Goal: Communication & Community: Answer question/provide support

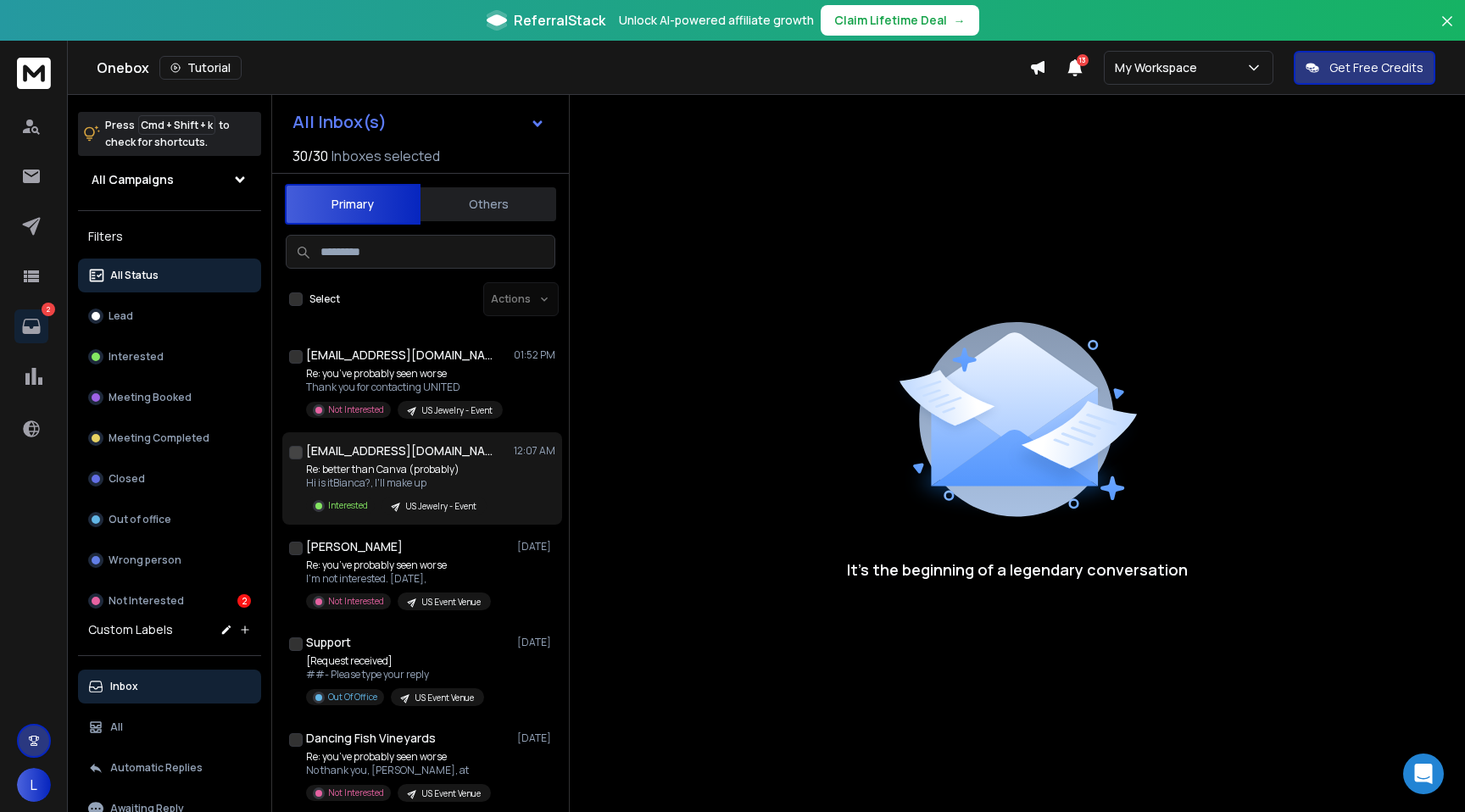
click at [456, 466] on p "Re: better than Canva (probably)" at bounding box center [396, 470] width 181 height 14
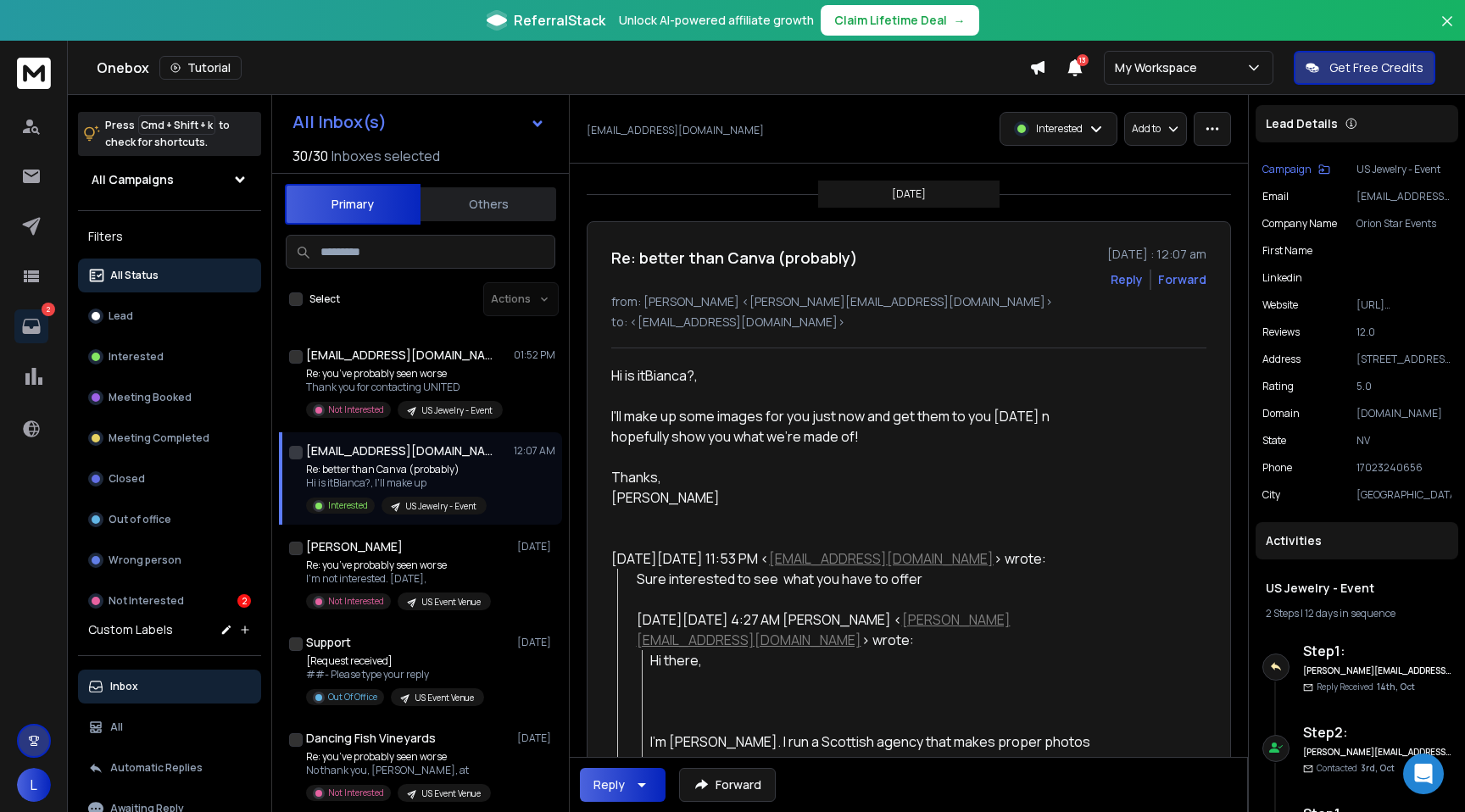
click at [607, 783] on div "Reply" at bounding box center [609, 784] width 32 height 17
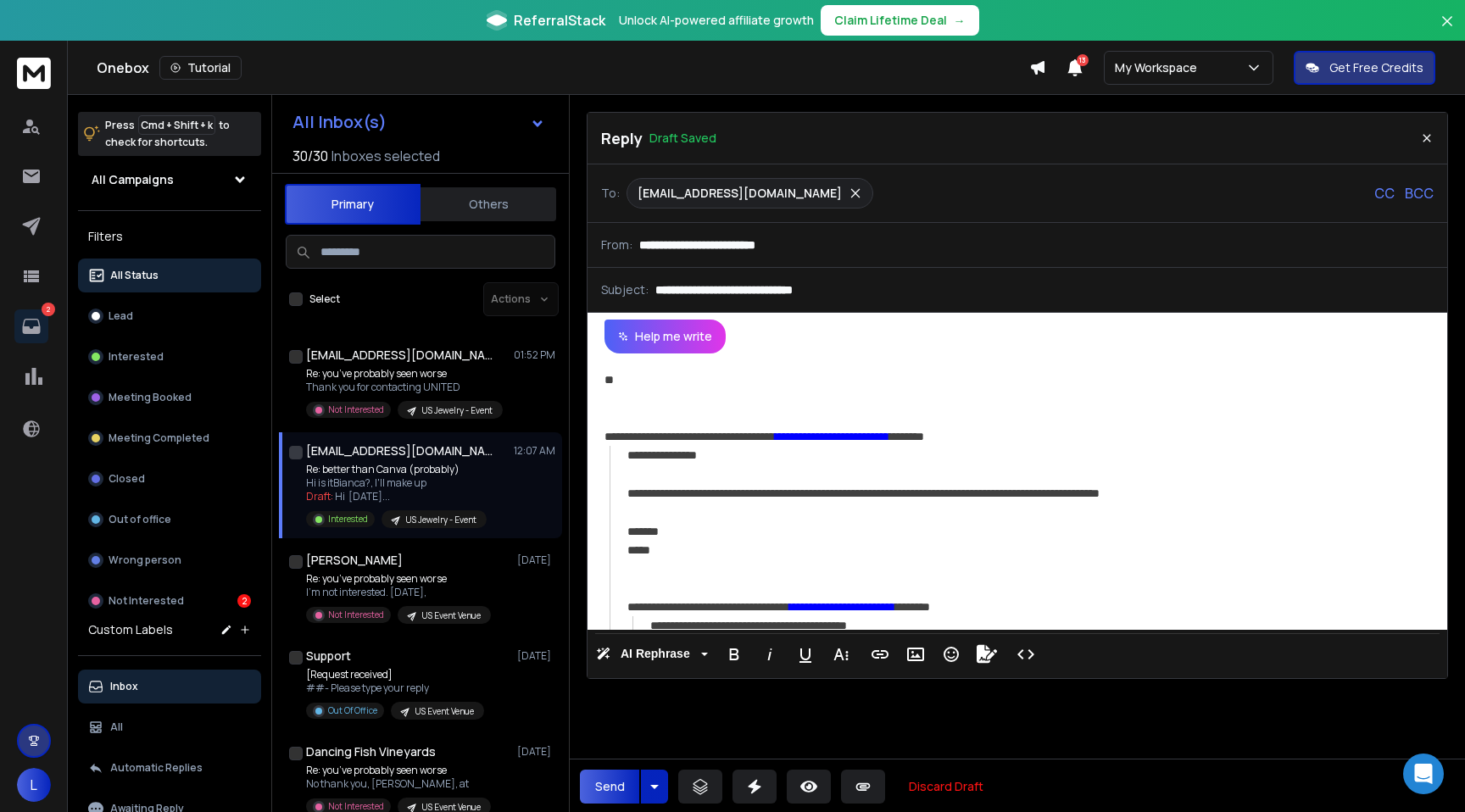
click at [716, 379] on div "**" at bounding box center [1015, 380] width 821 height 19
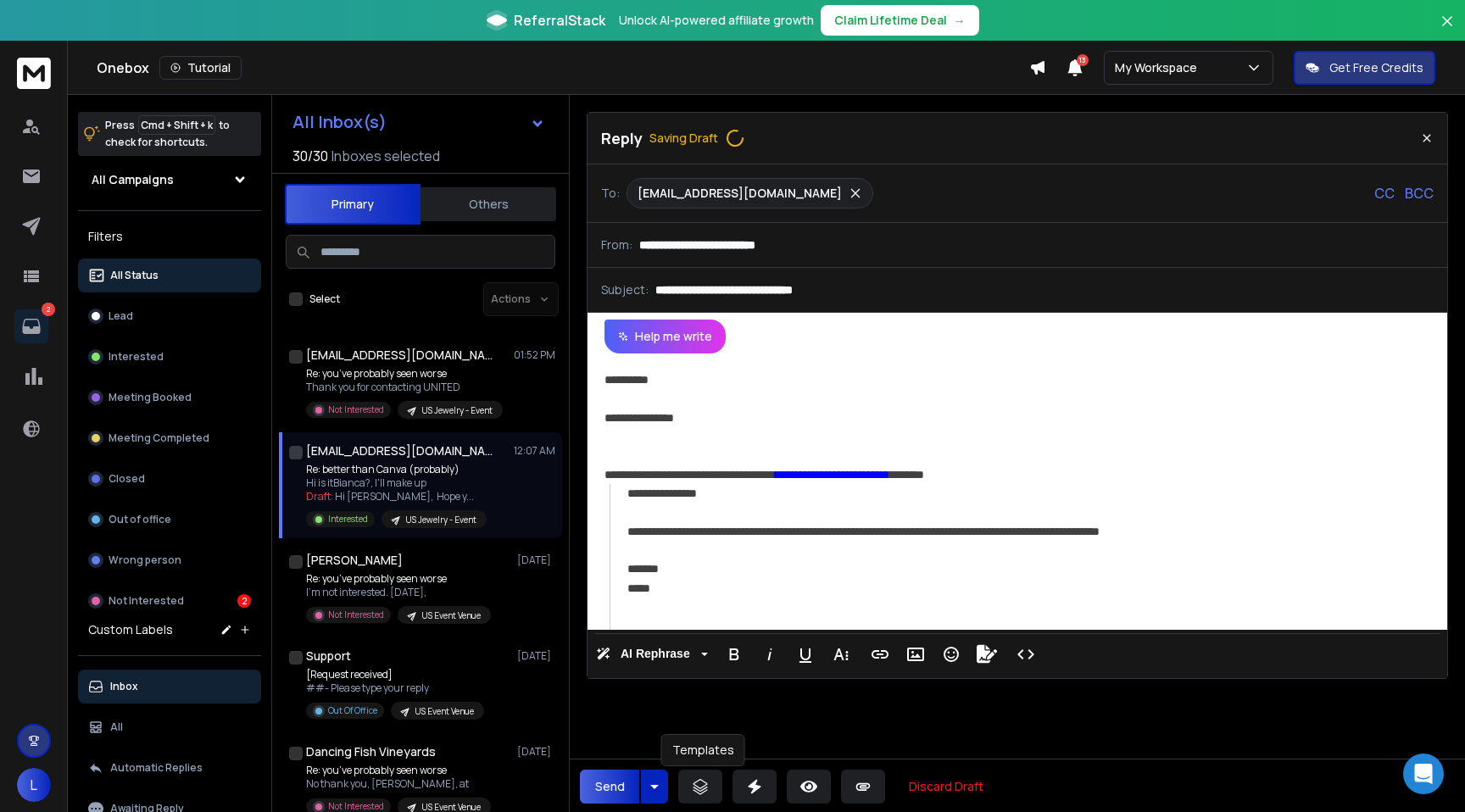
click at [694, 776] on button at bounding box center [700, 786] width 45 height 34
click at [833, 415] on div "**********" at bounding box center [1015, 417] width 821 height 19
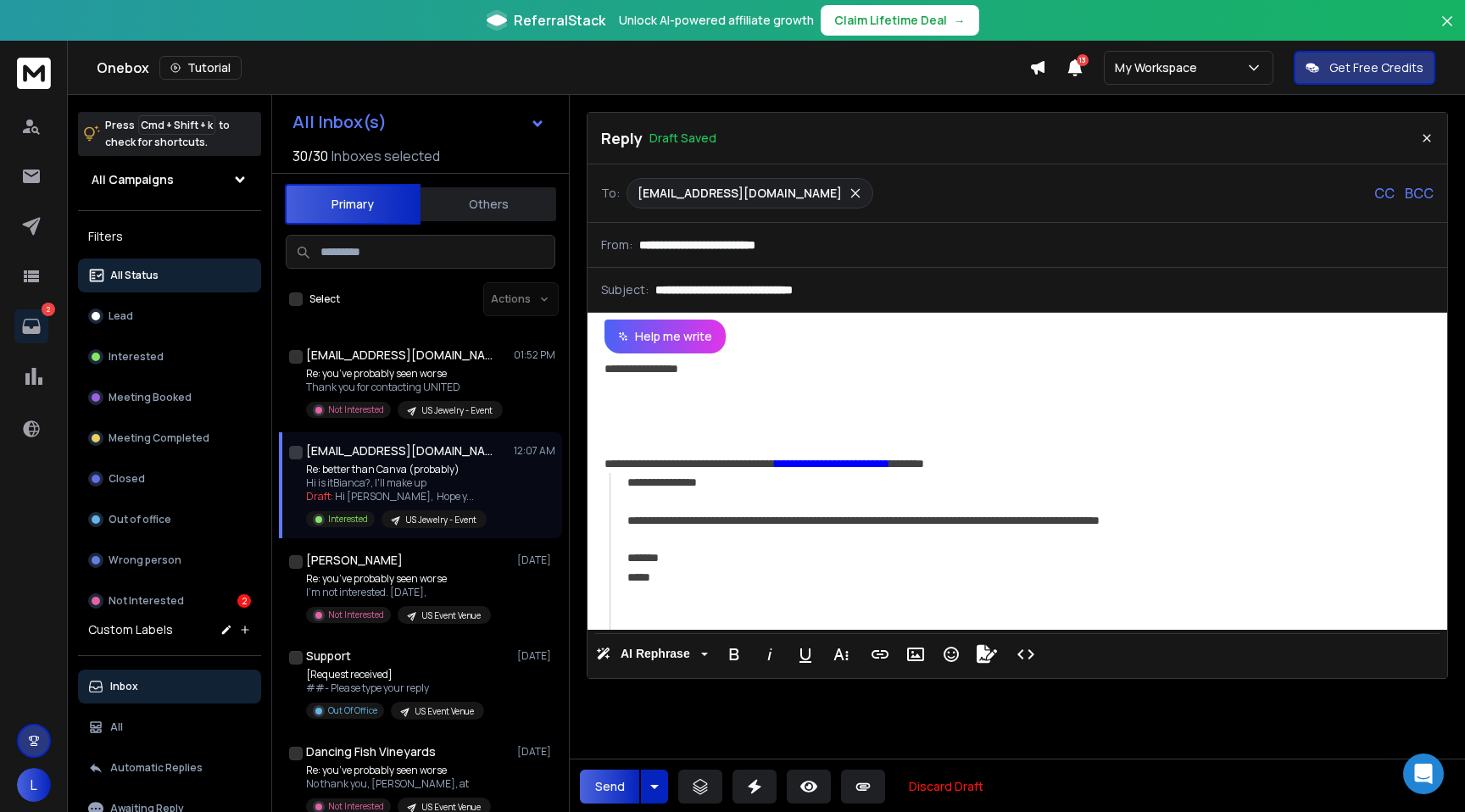
scroll to position [55, 0]
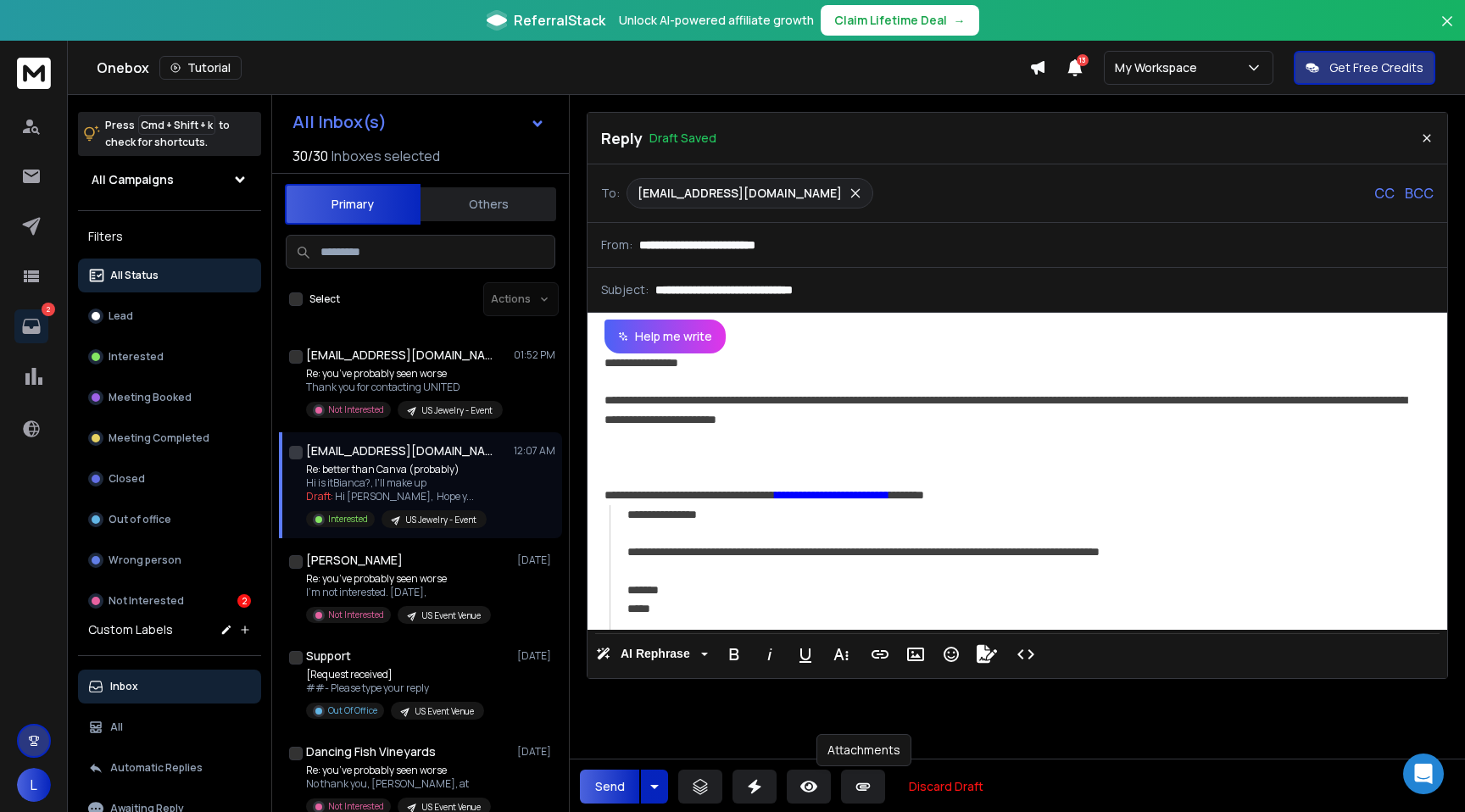
click at [857, 775] on button at bounding box center [863, 786] width 45 height 34
click at [998, 430] on div at bounding box center [1015, 438] width 821 height 19
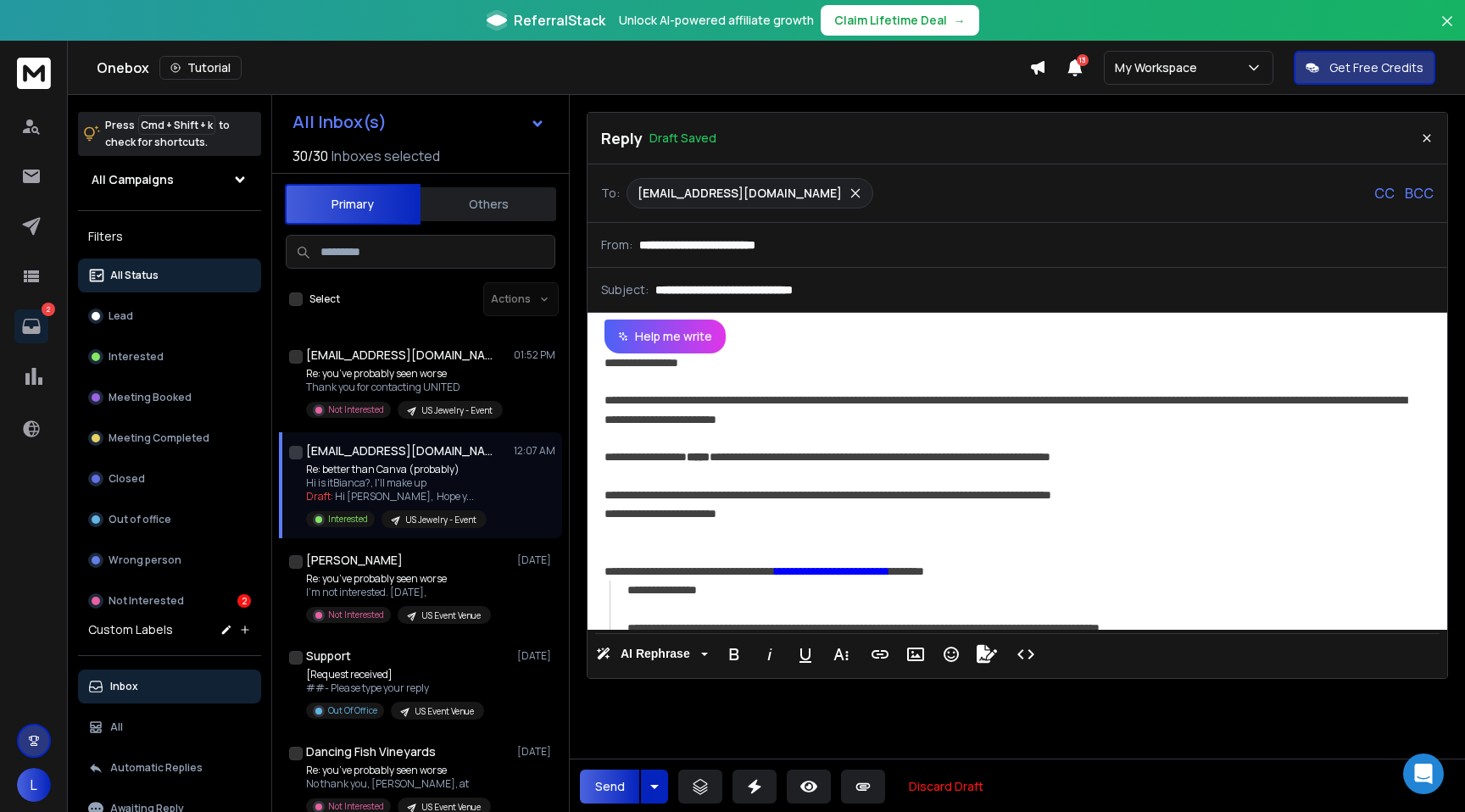
click at [762, 519] on div "**********" at bounding box center [1015, 513] width 821 height 19
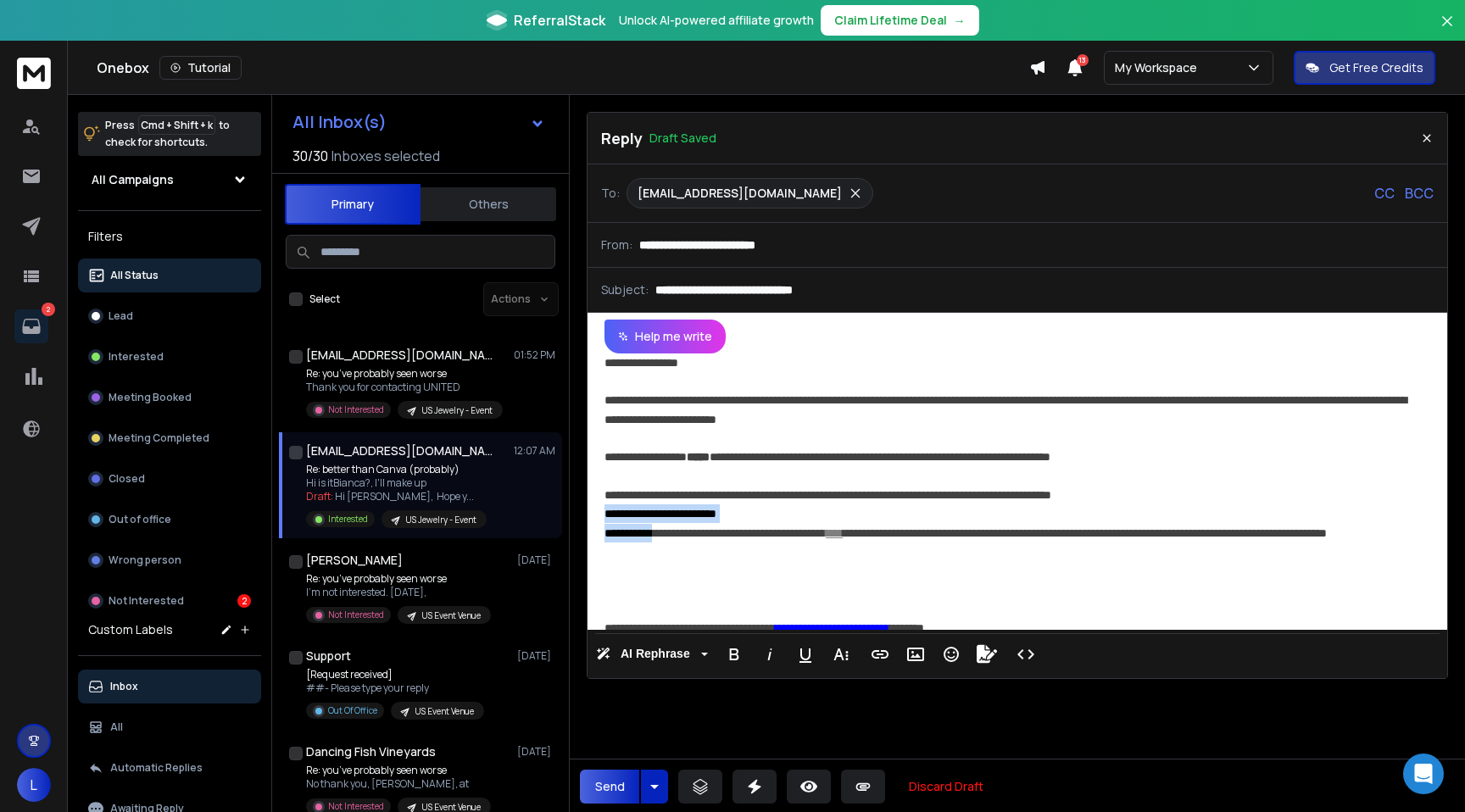
drag, startPoint x: 666, startPoint y: 529, endPoint x: 598, endPoint y: 522, distance: 68.4
click at [598, 522] on div "**********" at bounding box center [1015, 491] width 855 height 276
click at [634, 536] on div "**********" at bounding box center [1015, 543] width 821 height 39
click at [665, 536] on div "**********" at bounding box center [1015, 543] width 821 height 39
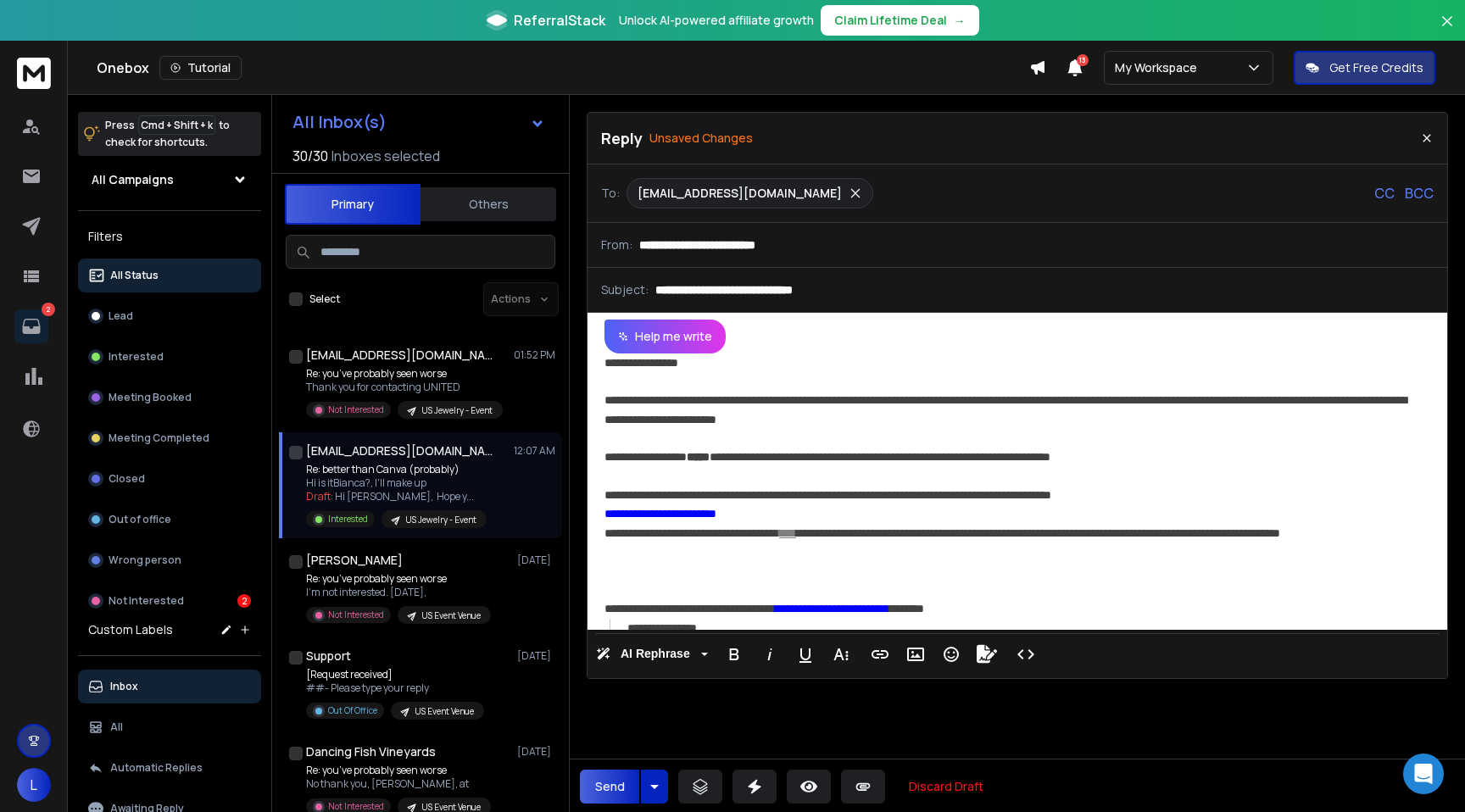
click at [796, 528] on link "****" at bounding box center [787, 533] width 17 height 12
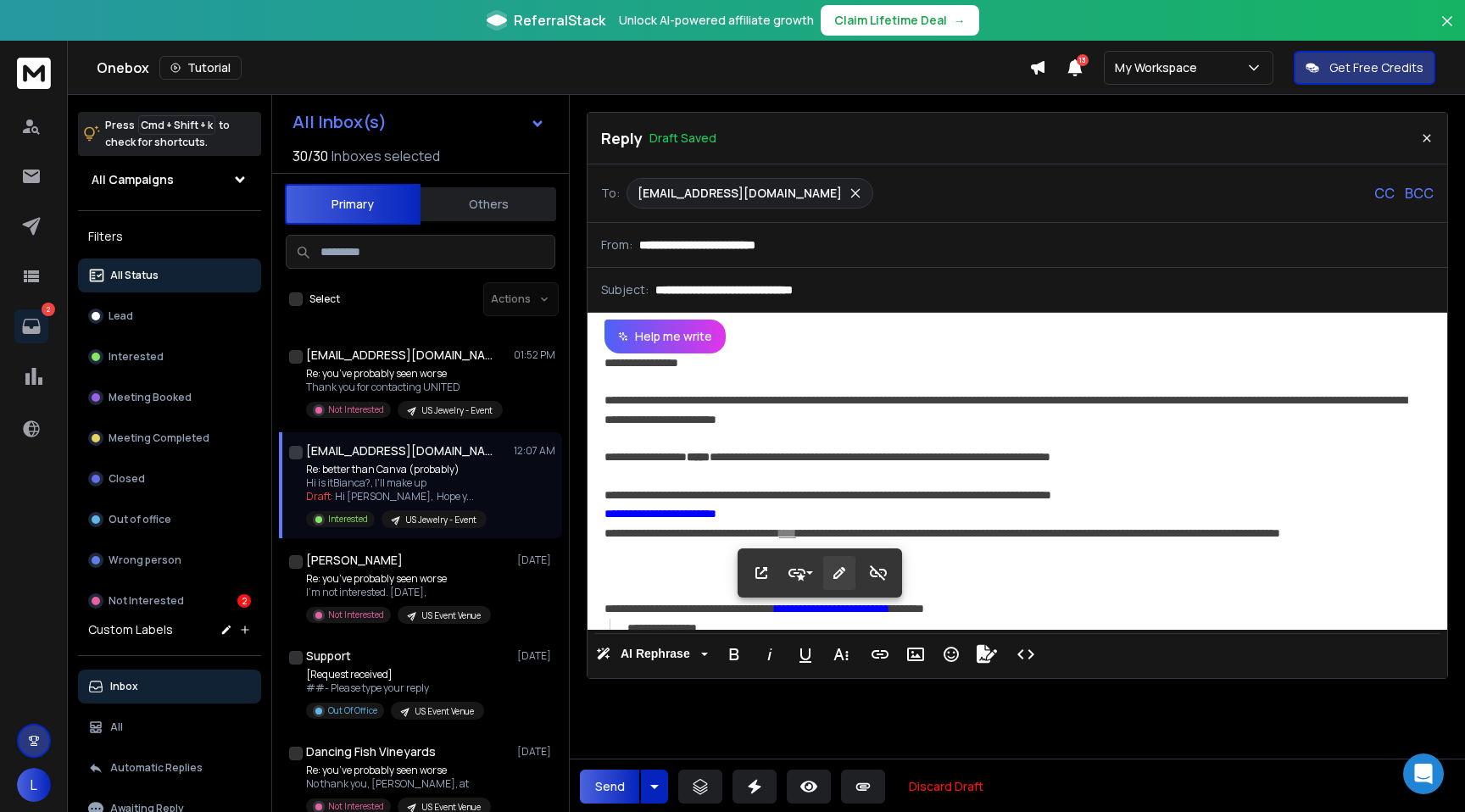
click at [831, 559] on button "Edit Link" at bounding box center [839, 573] width 33 height 34
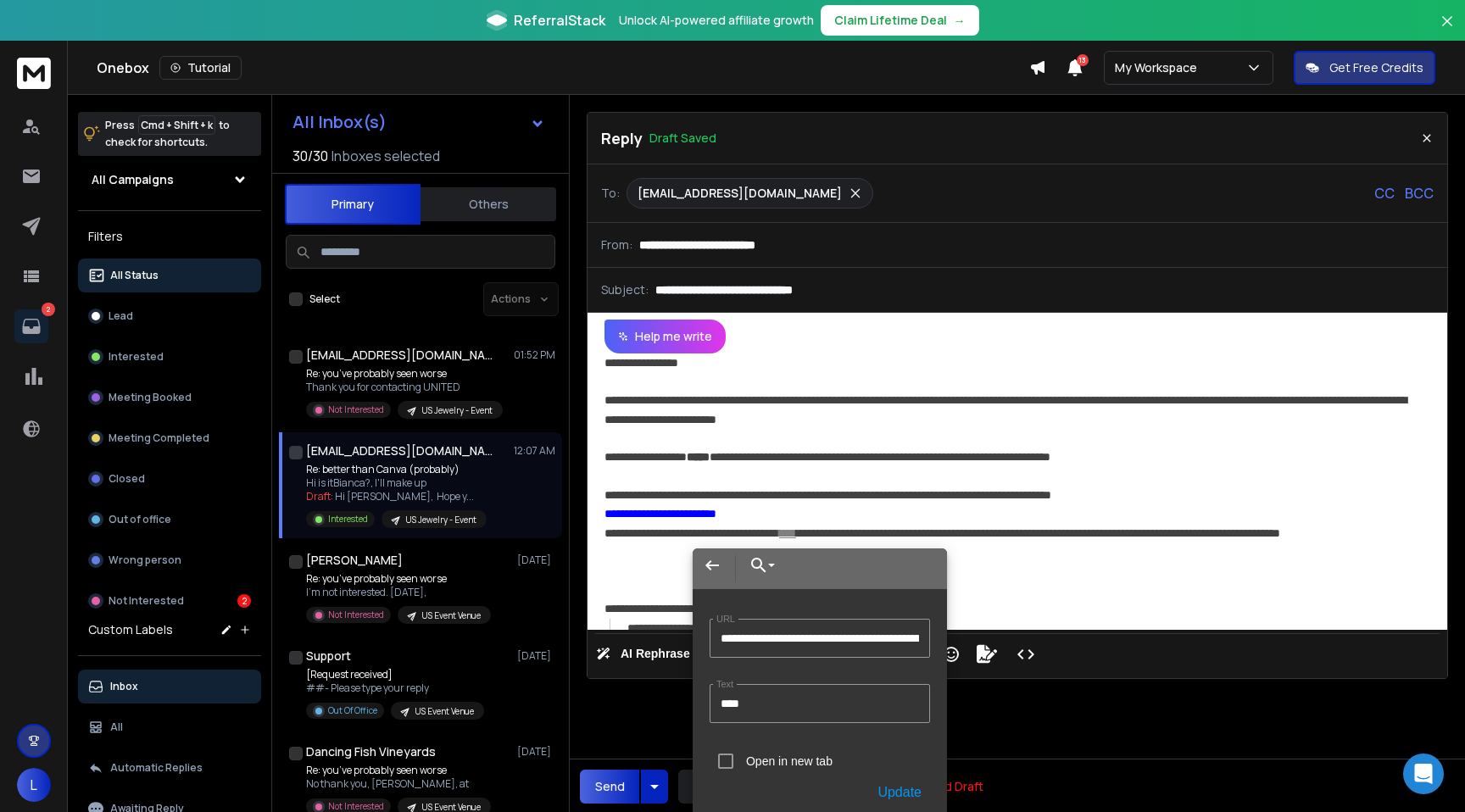
scroll to position [0, 254]
click at [825, 638] on input "**********" at bounding box center [819, 638] width 221 height 39
click at [921, 435] on div at bounding box center [1015, 438] width 821 height 19
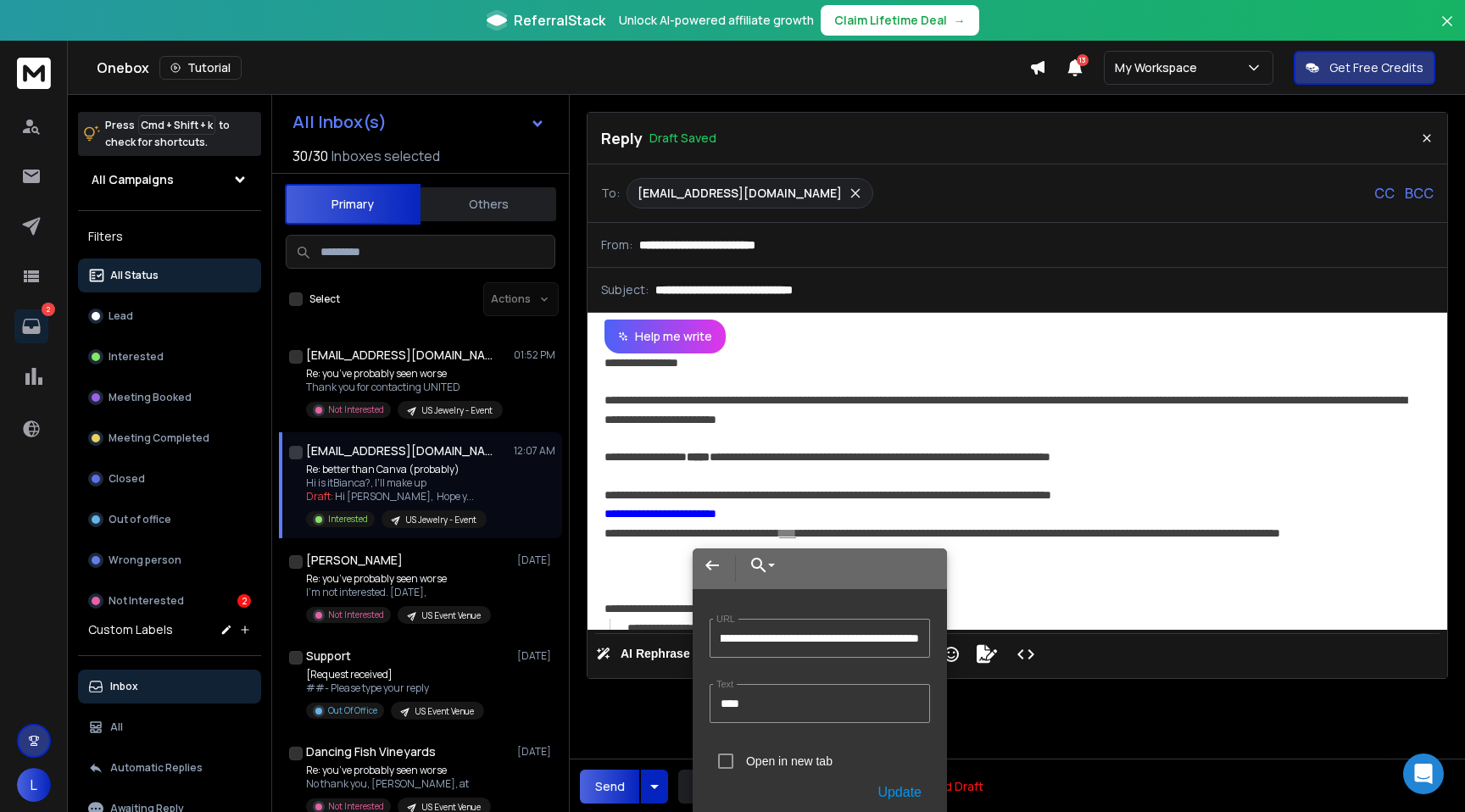
scroll to position [0, 0]
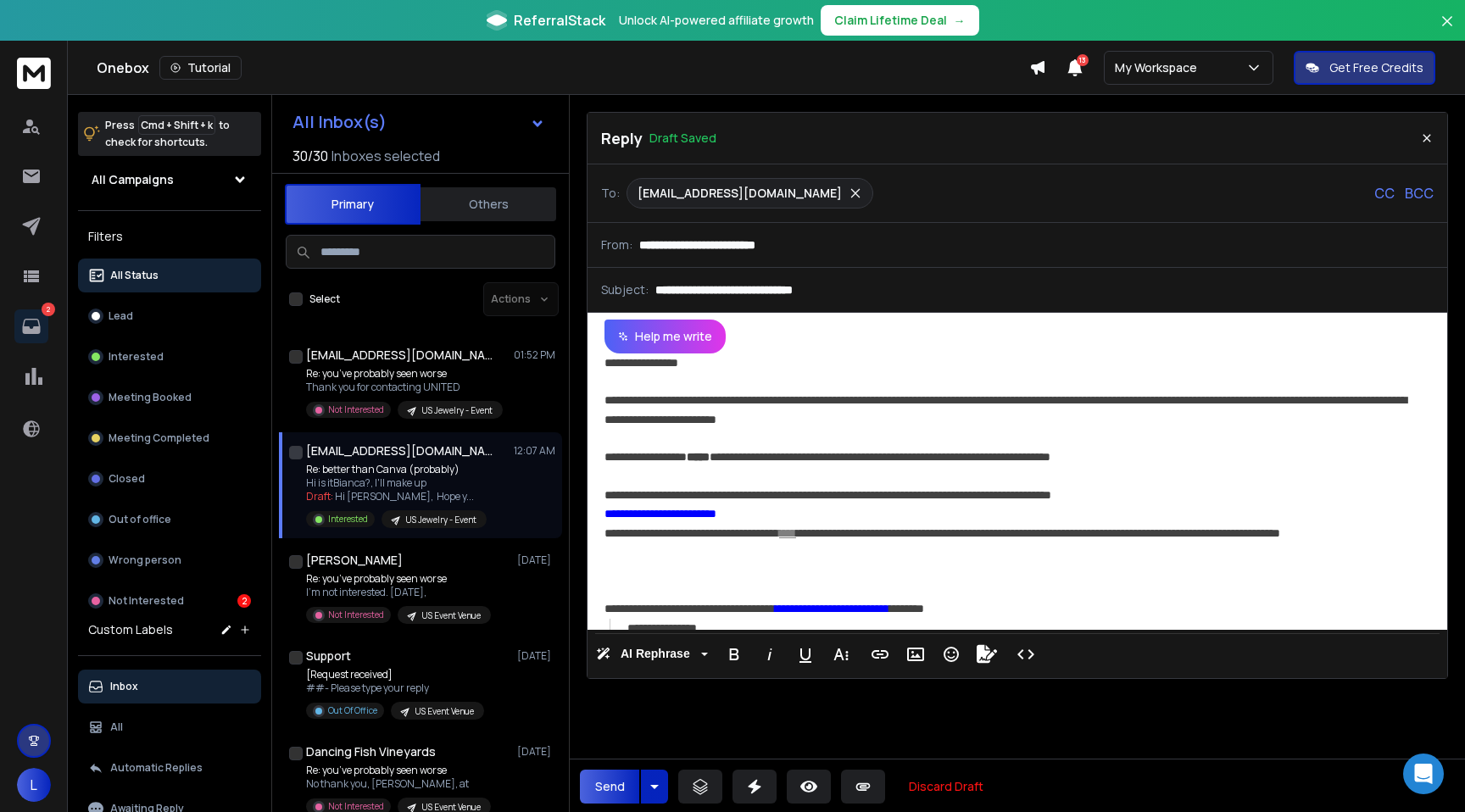
click at [833, 532] on div "**********" at bounding box center [1015, 533] width 821 height 19
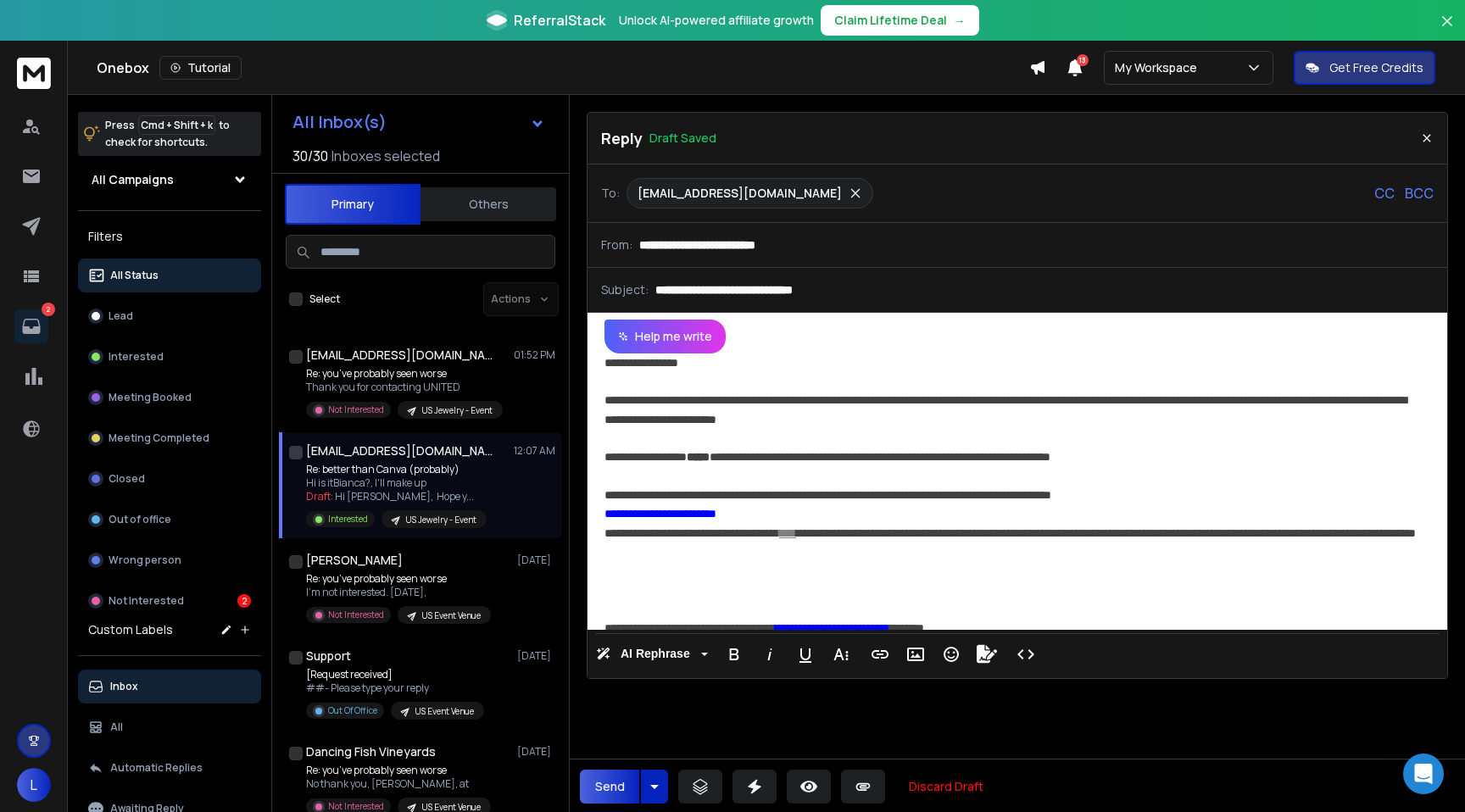
click at [990, 534] on div "**********" at bounding box center [1015, 543] width 821 height 39
click at [866, 658] on button "Insert Link" at bounding box center [879, 655] width 33 height 34
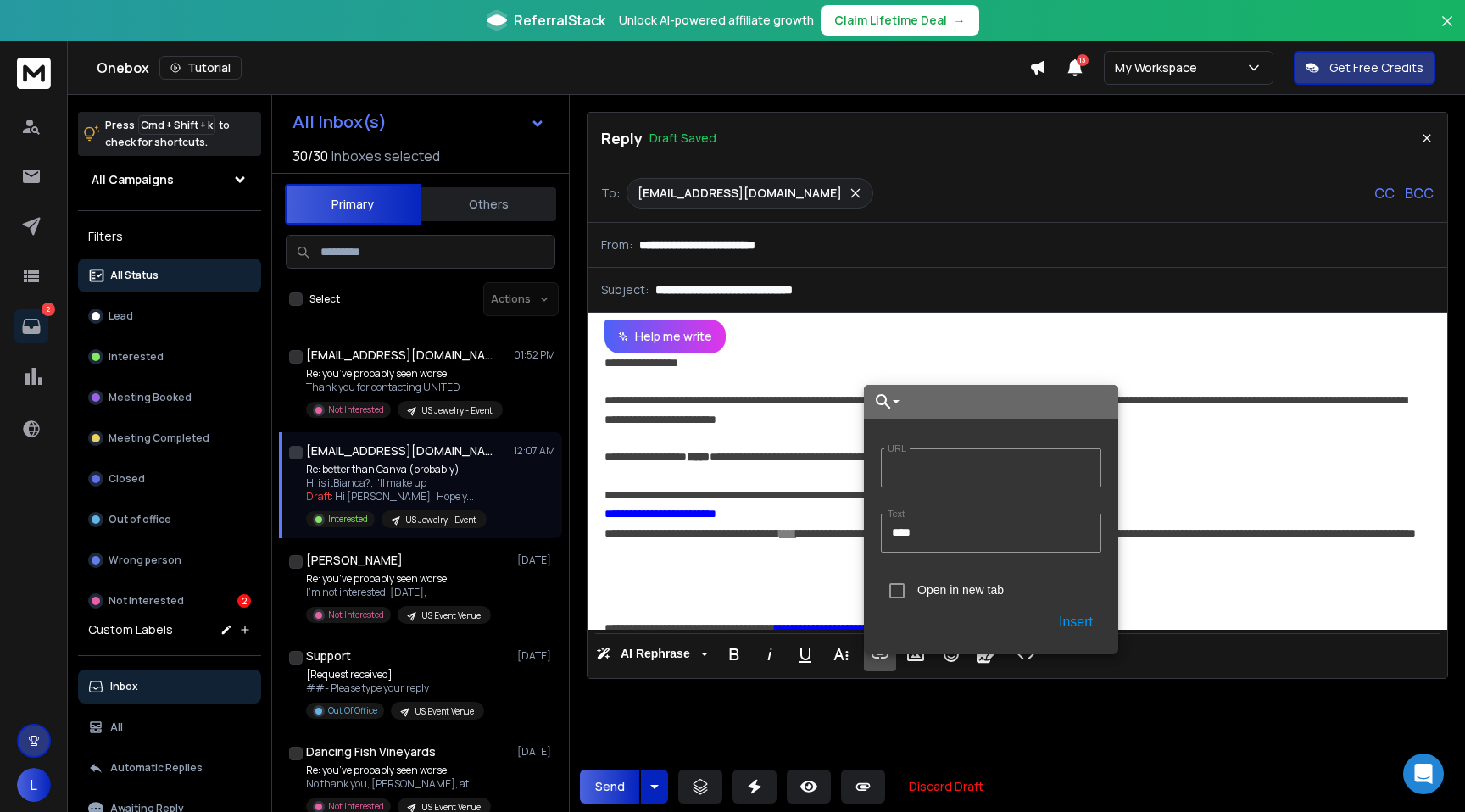
type input "**********"
click at [1057, 636] on button "Insert" at bounding box center [1075, 622] width 50 height 31
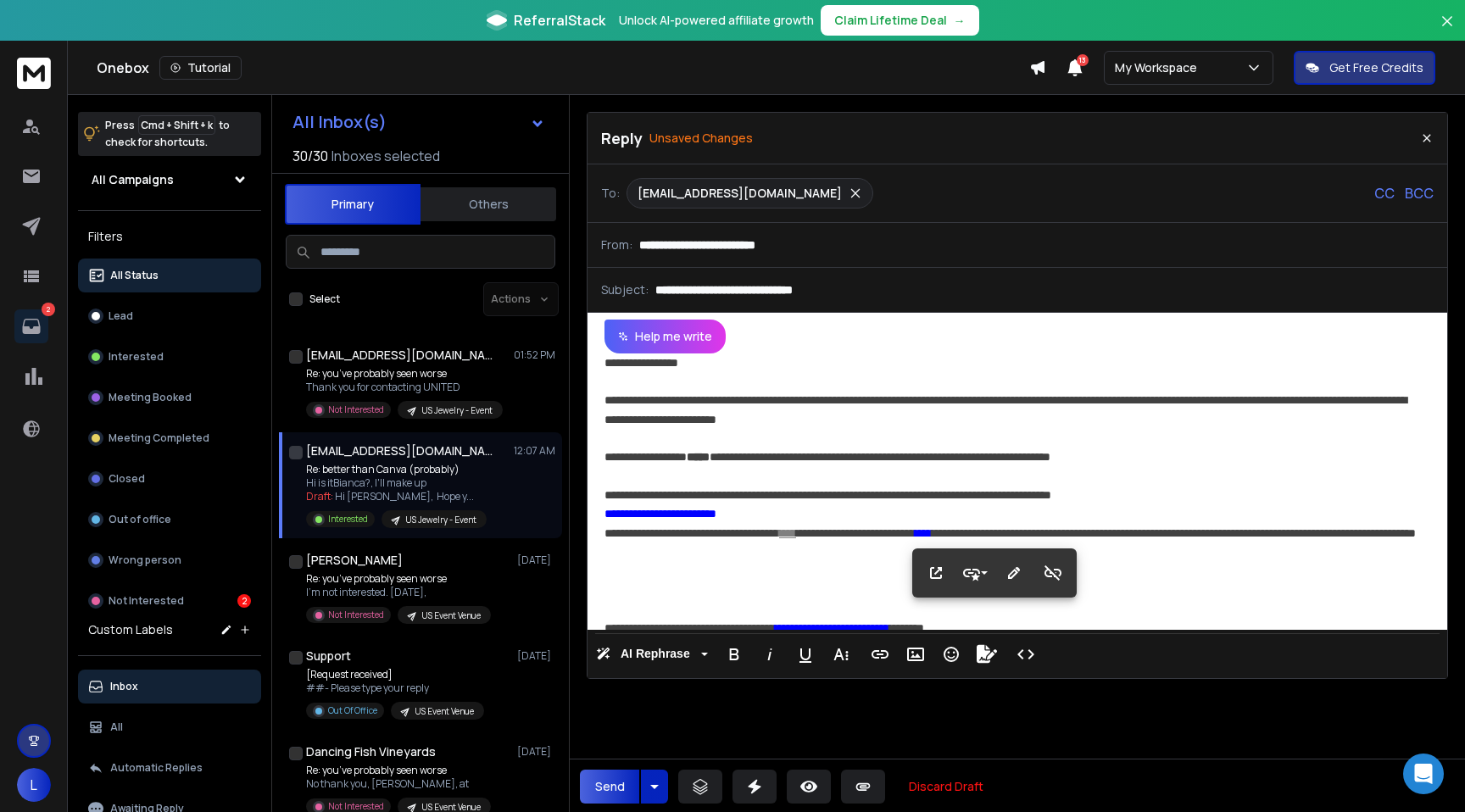
scroll to position [0, 0]
click at [1095, 583] on div at bounding box center [1015, 589] width 821 height 19
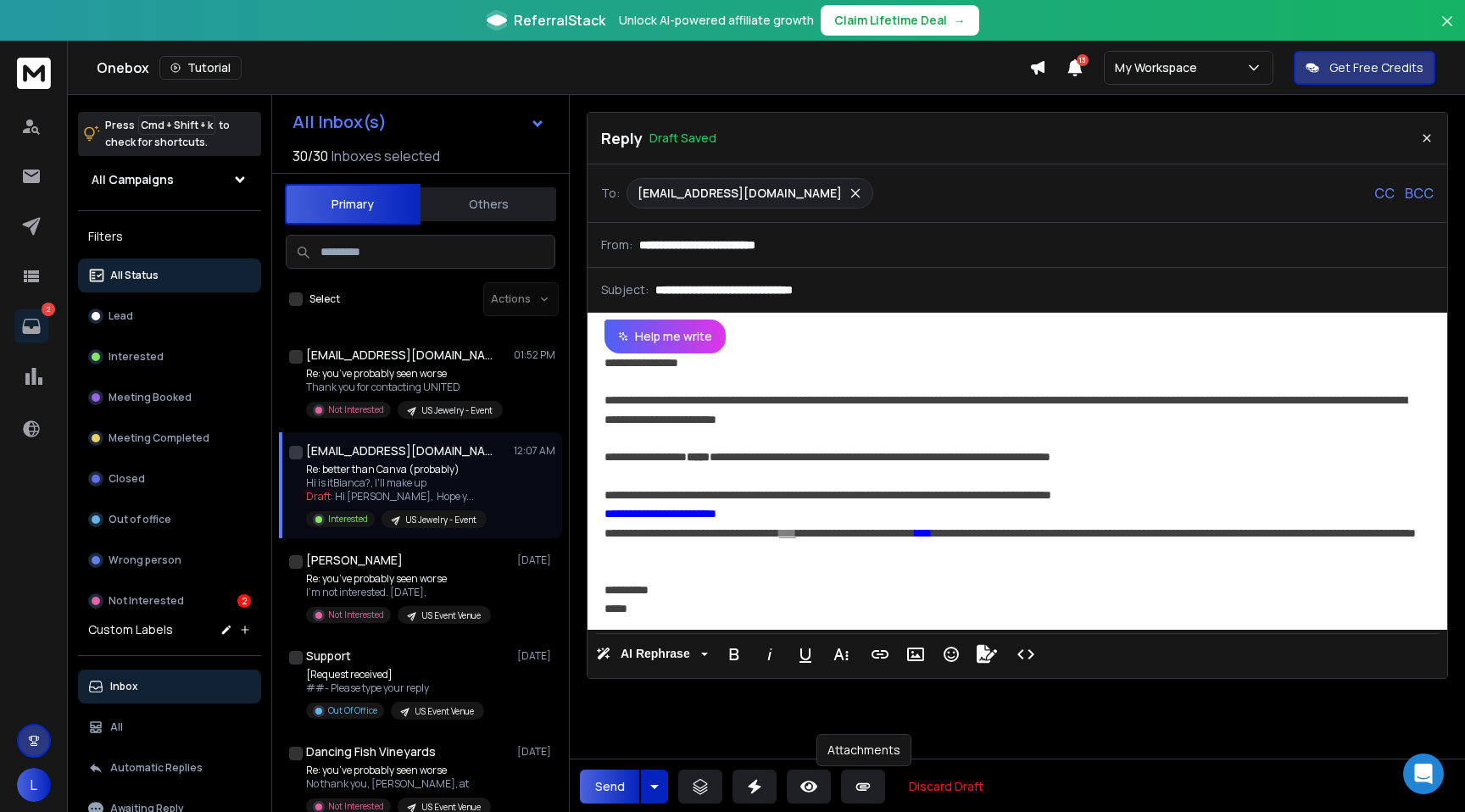
click at [862, 780] on icon at bounding box center [863, 786] width 17 height 17
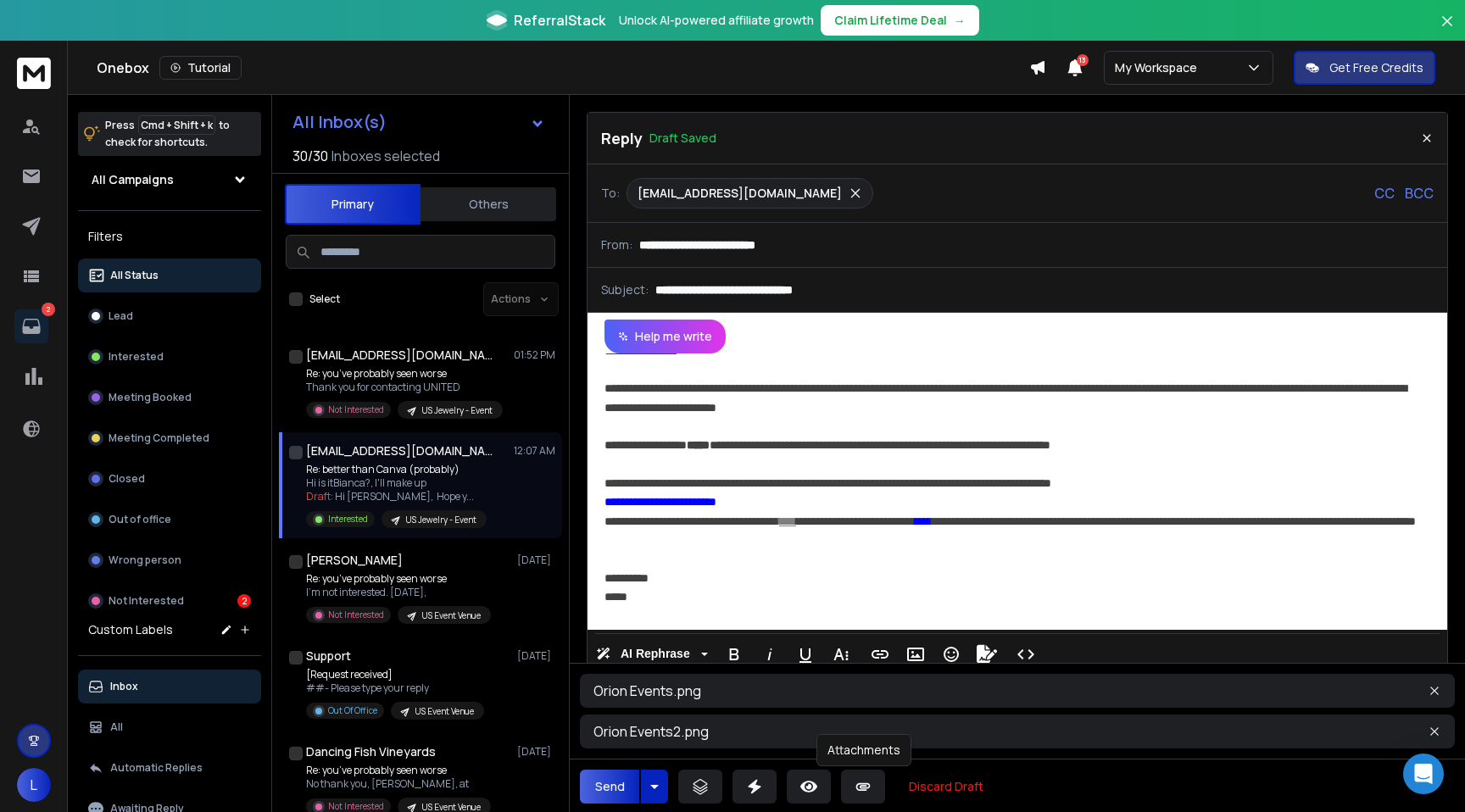
scroll to position [74, 0]
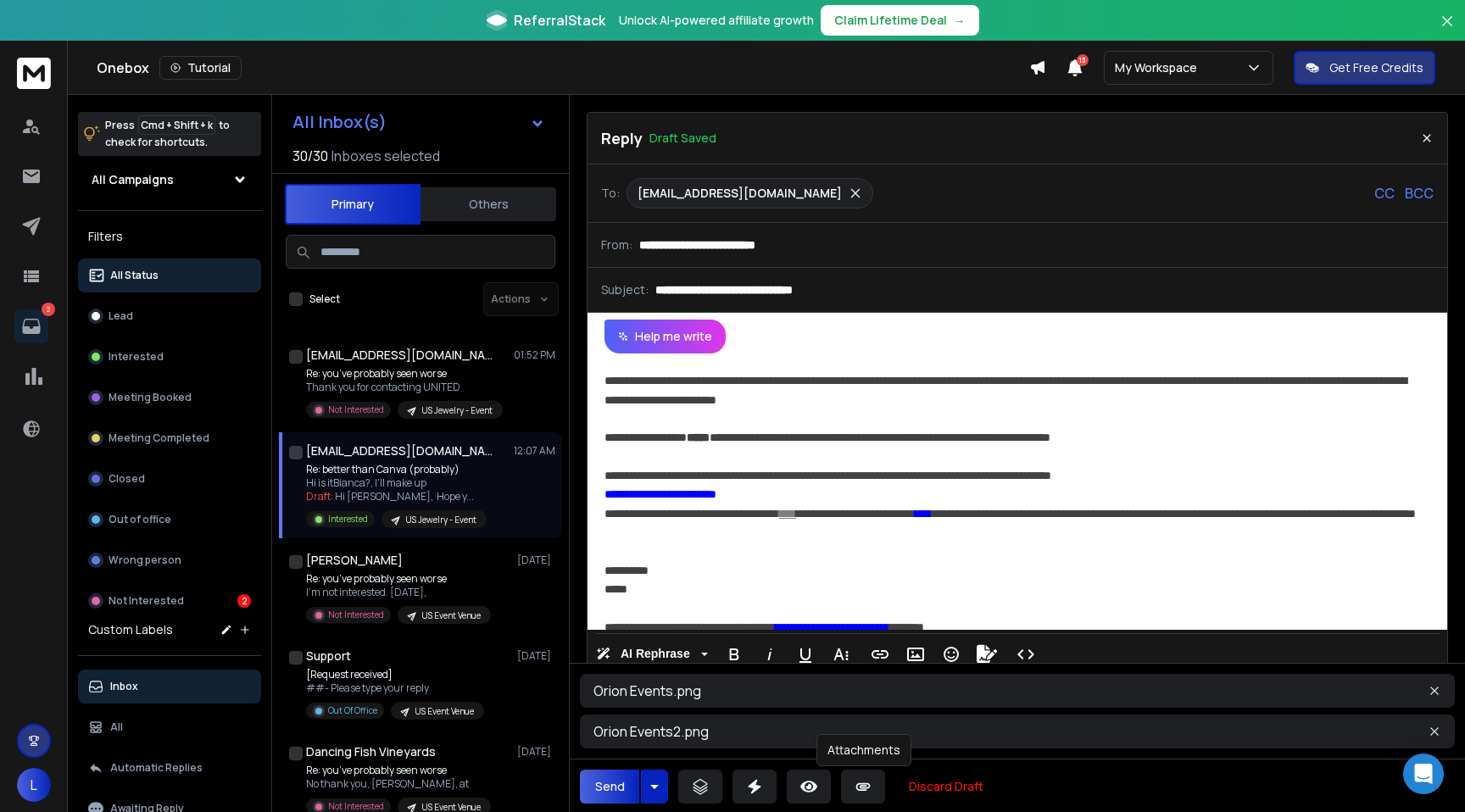
click at [602, 782] on button "Send" at bounding box center [609, 786] width 59 height 34
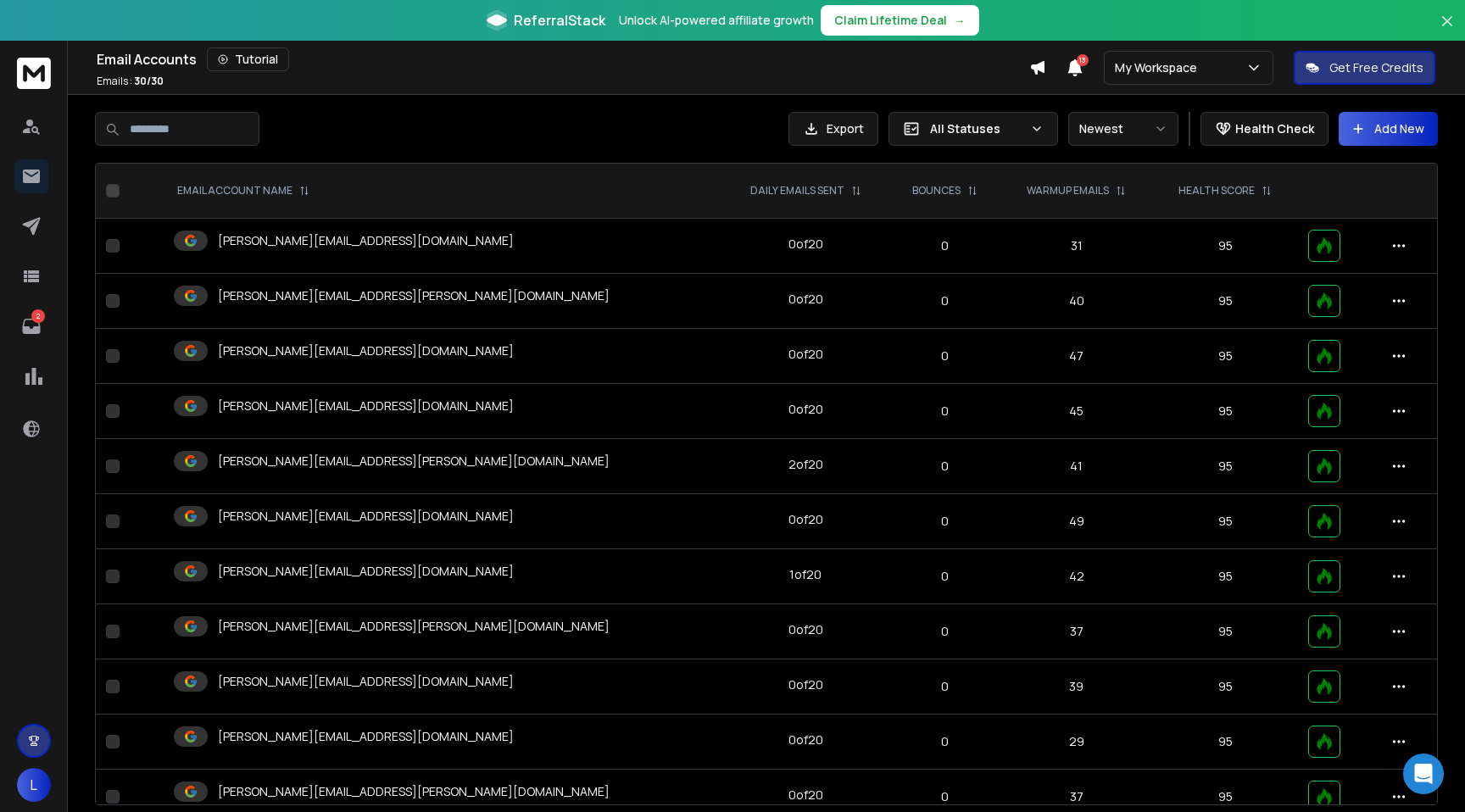
click at [48, 324] on div "2" at bounding box center [34, 329] width 39 height 40
click at [37, 321] on p "2" at bounding box center [39, 316] width 14 height 14
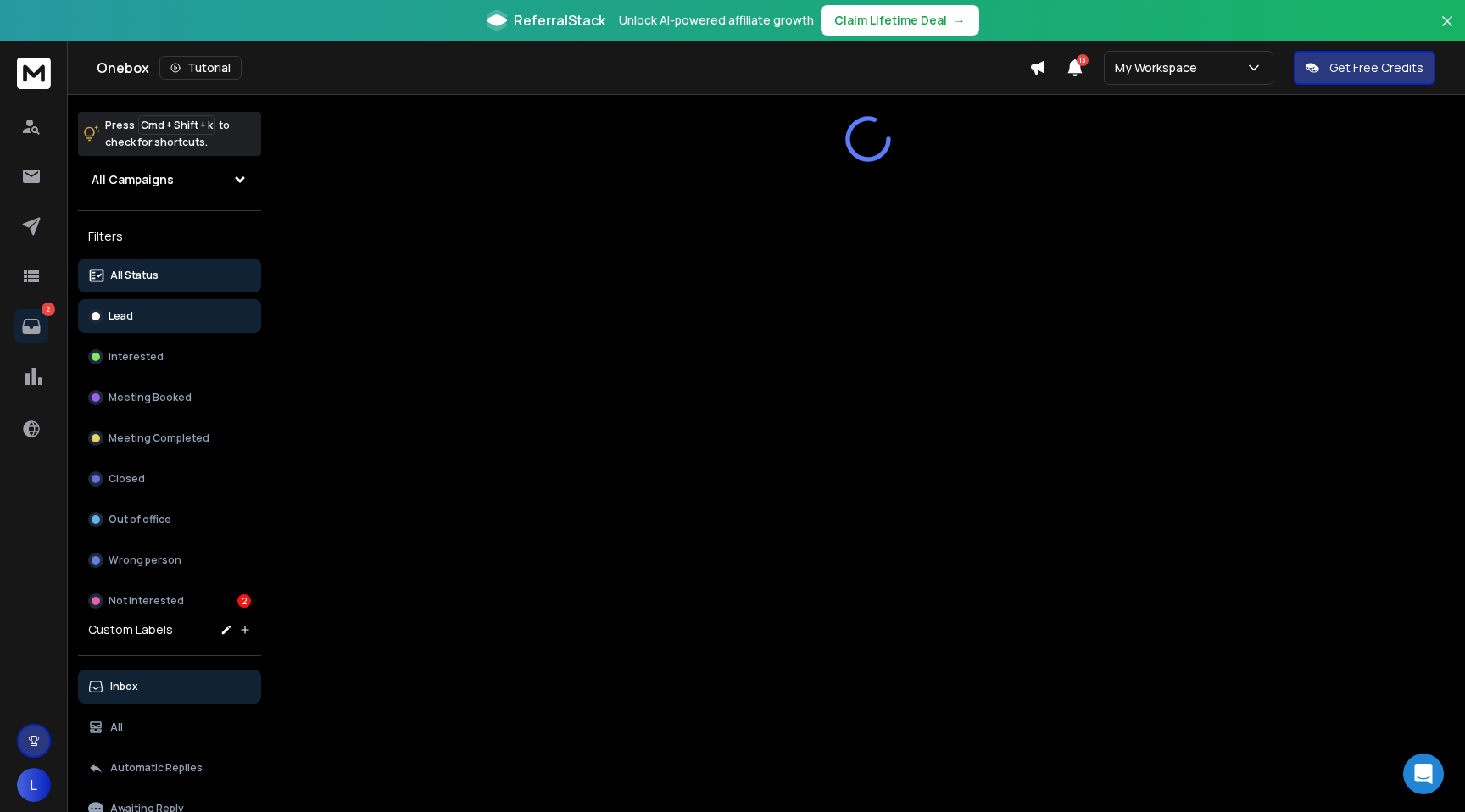
click at [94, 327] on button "Lead" at bounding box center [169, 316] width 183 height 34
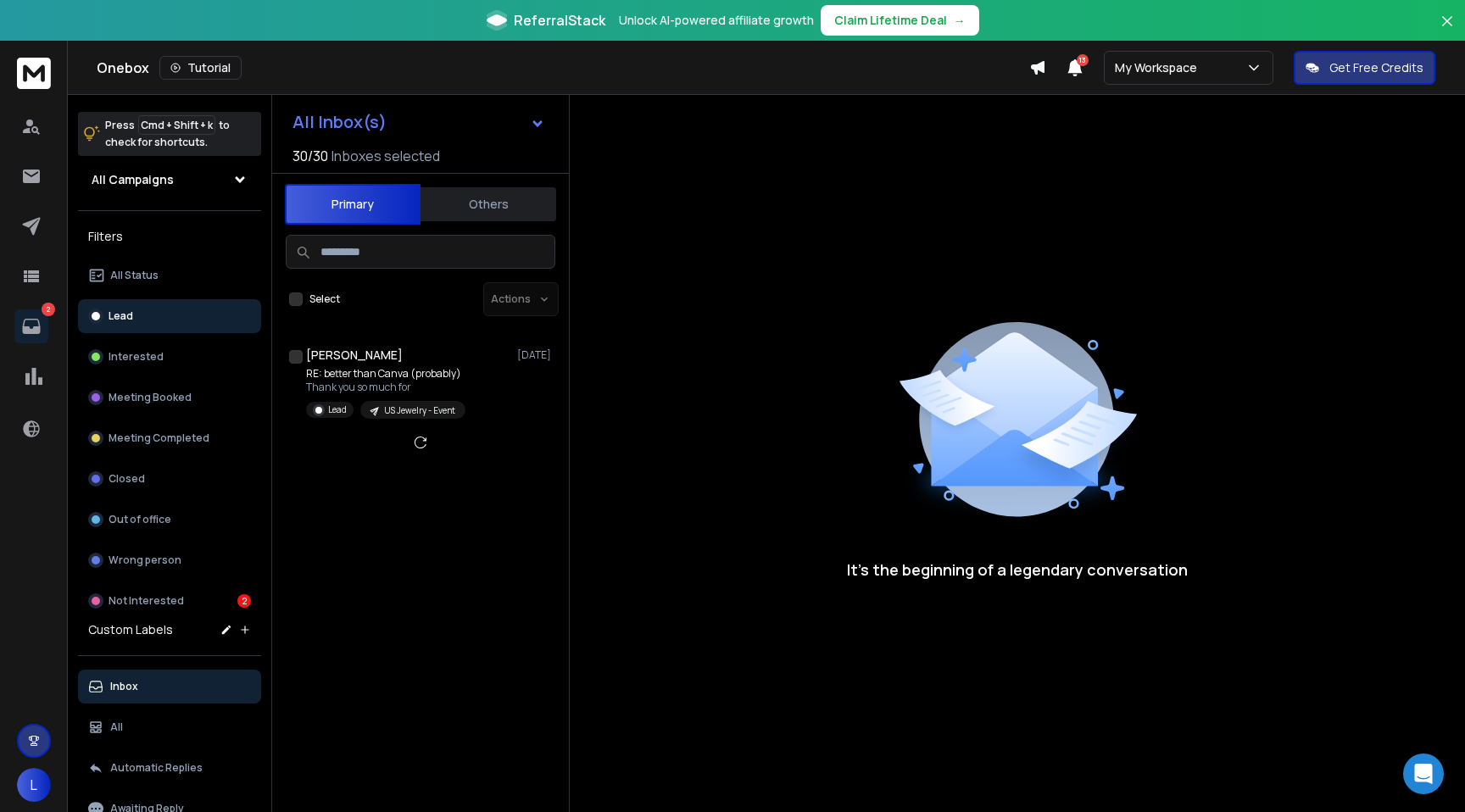
click at [1453, 30] on button "Close banner" at bounding box center [1447, 30] width 22 height 41
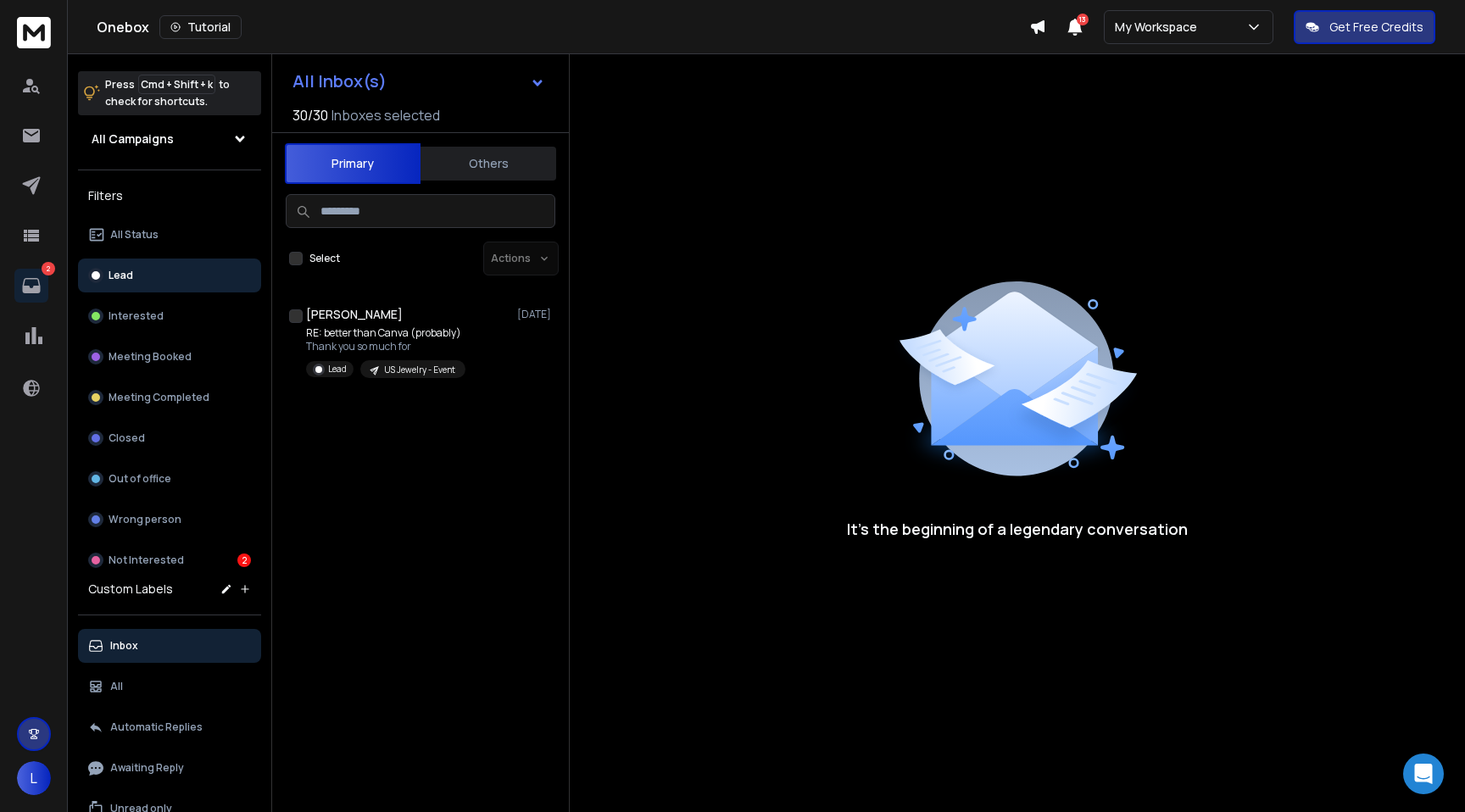
click at [1457, 14] on div "Onebox Tutorial 13 My Workspace Get Free Credits" at bounding box center [732, 27] width 1465 height 54
click at [161, 306] on button "Interested" at bounding box center [169, 316] width 183 height 34
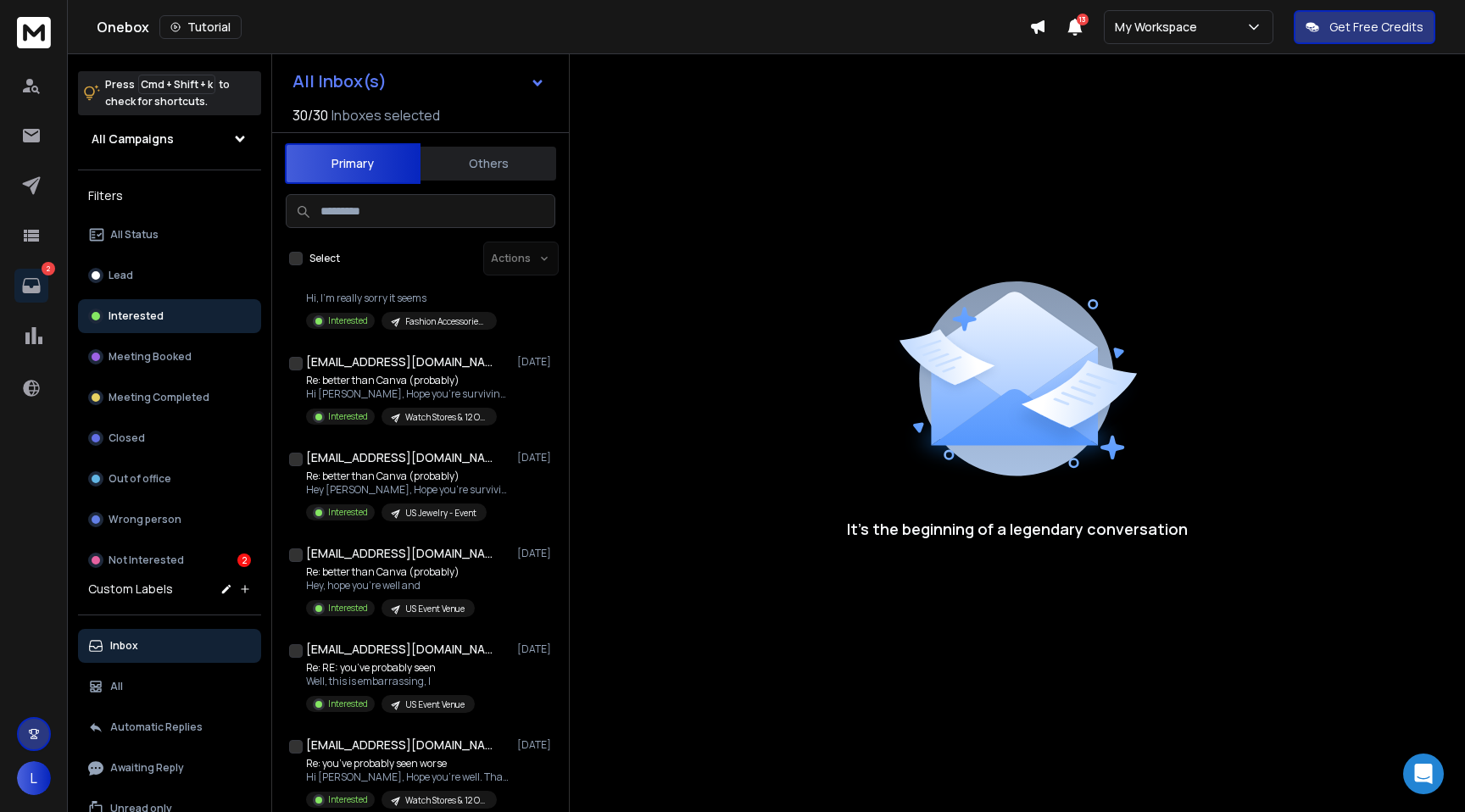
scroll to position [265, 0]
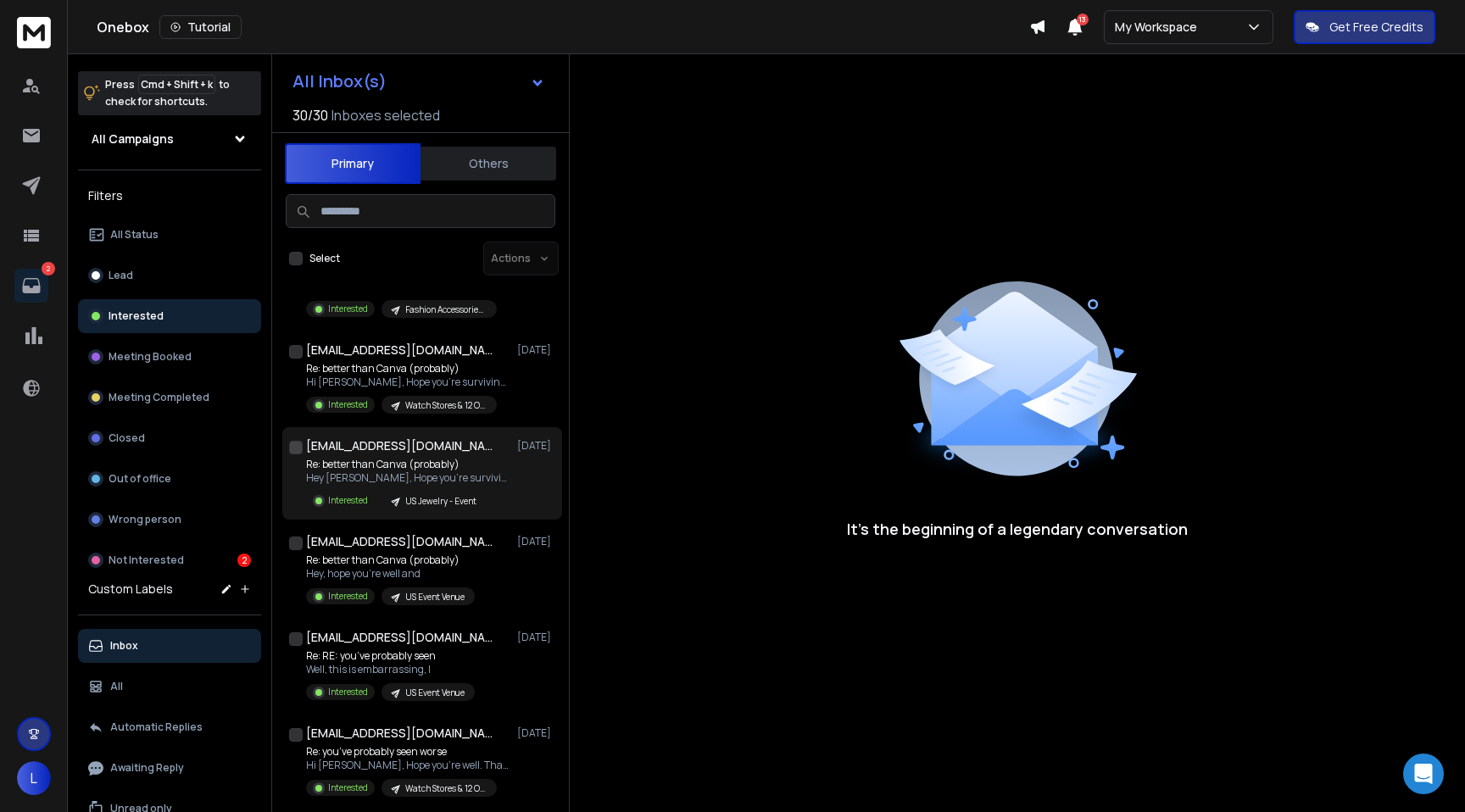
click at [425, 464] on p "Re: better than Canva (probably)" at bounding box center [408, 465] width 204 height 14
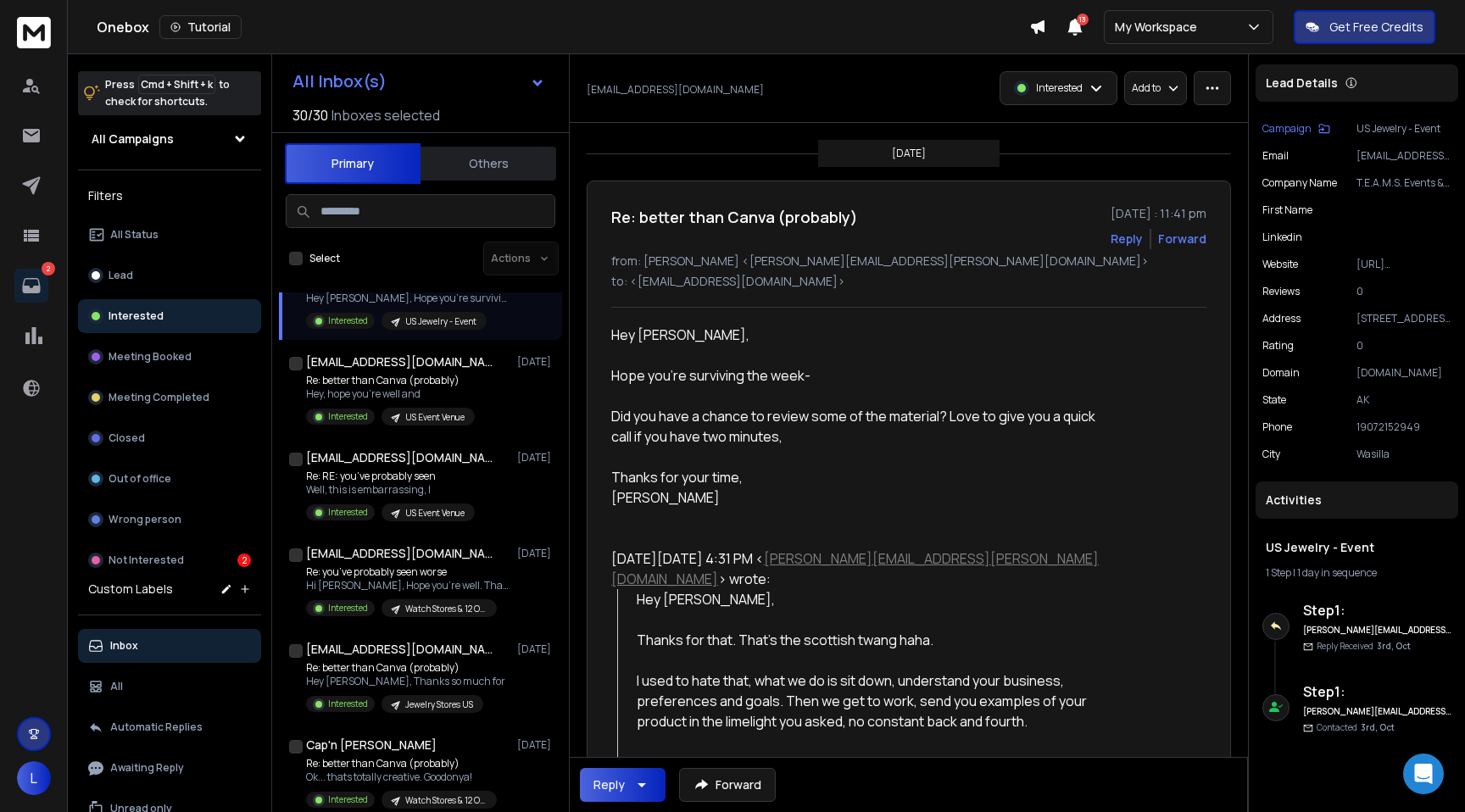
scroll to position [453, 0]
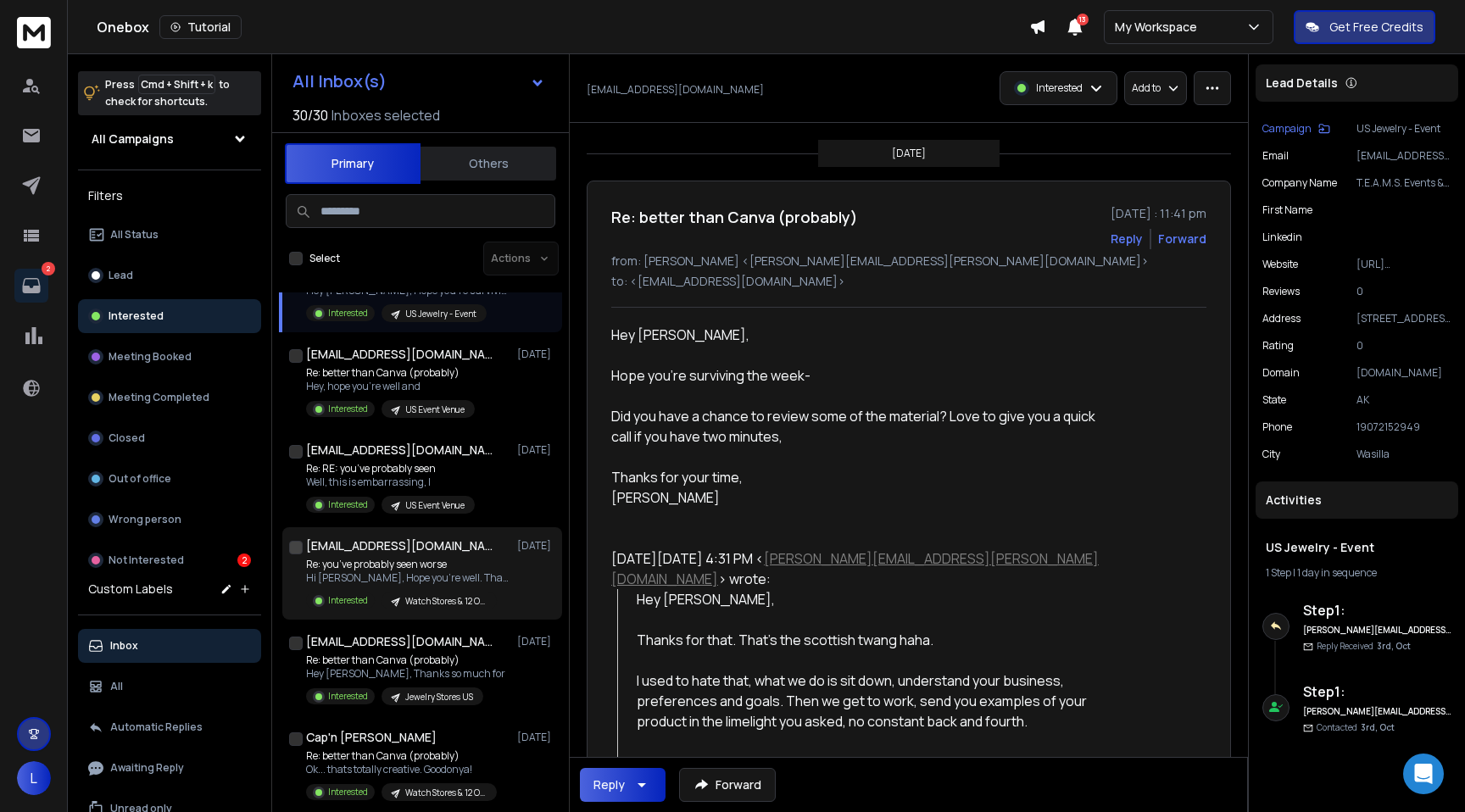
click at [418, 552] on h1 "captain@professionalcaptain.com" at bounding box center [399, 545] width 187 height 17
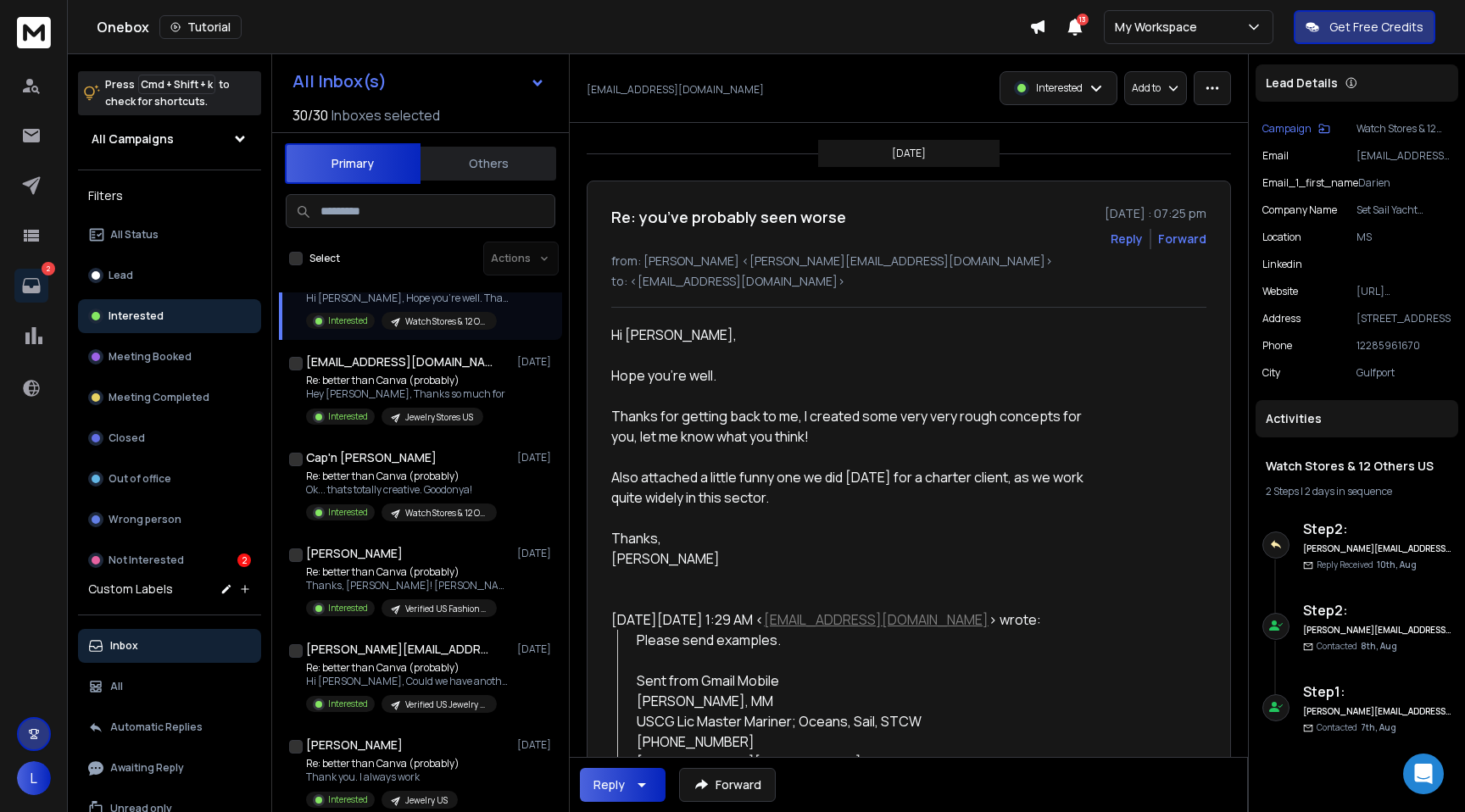
scroll to position [735, 0]
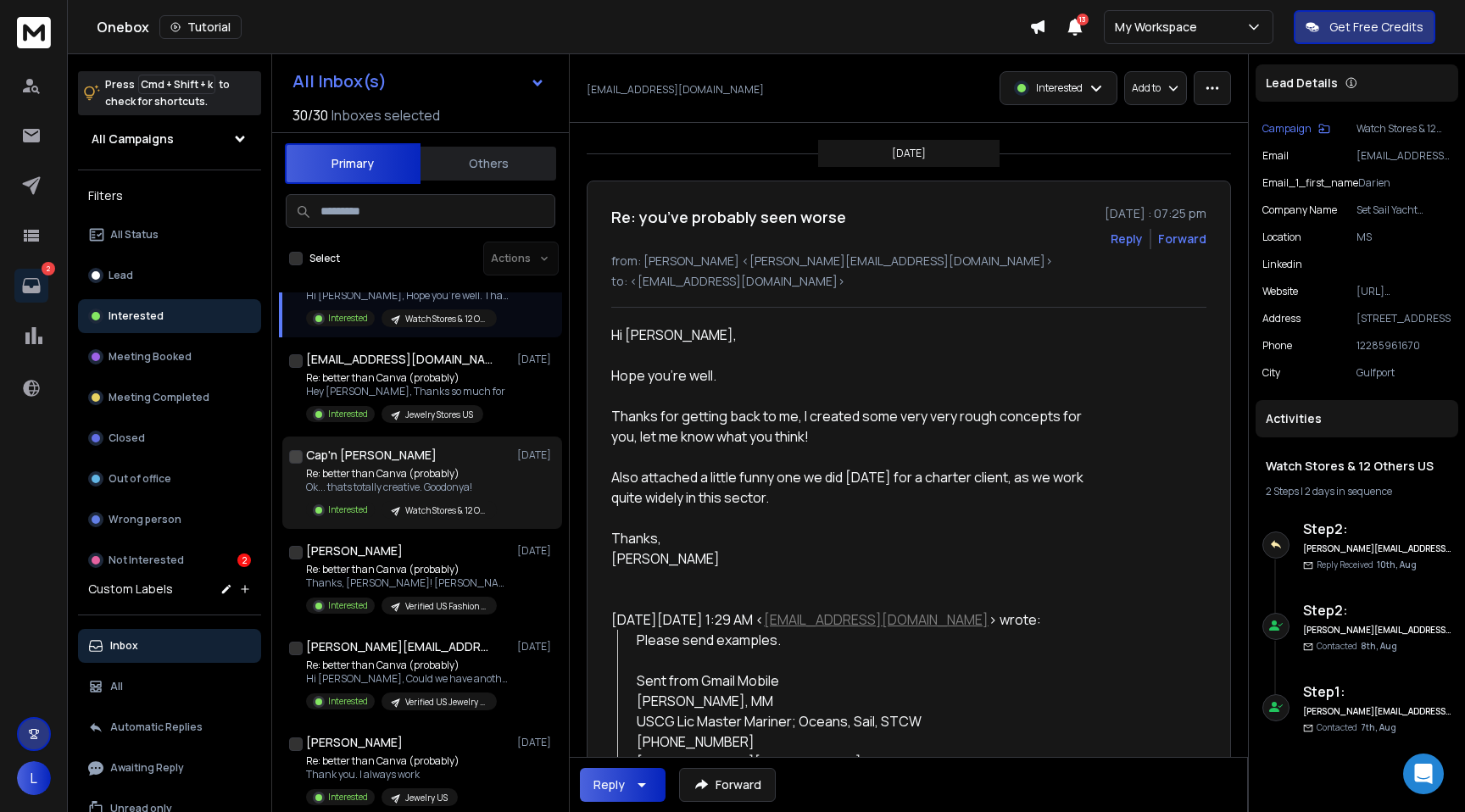
click at [435, 479] on p "Re: better than Canva (probably)" at bounding box center [401, 474] width 191 height 14
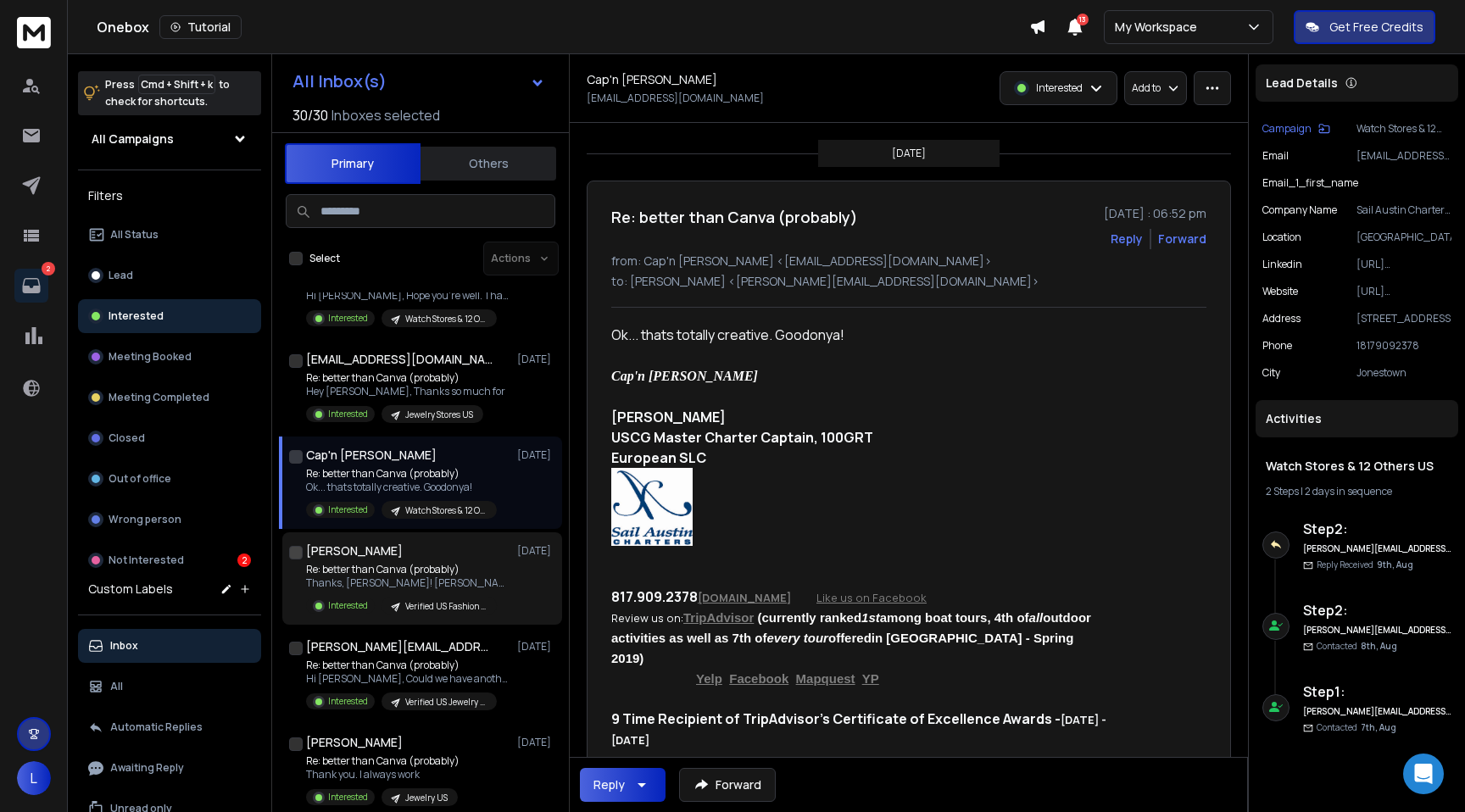
click at [424, 553] on div "Brad Goodwin 02 Aug" at bounding box center [430, 551] width 249 height 17
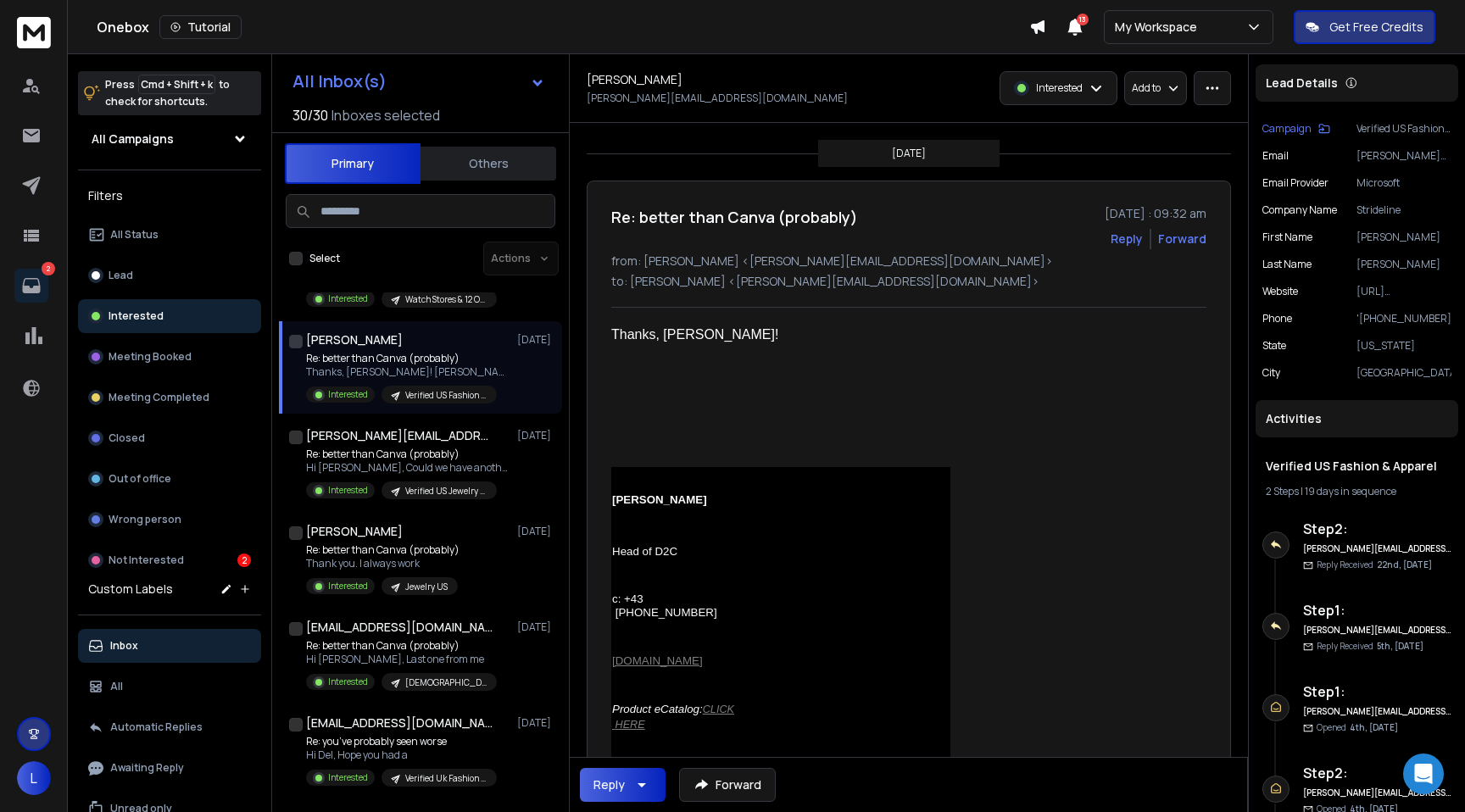
scroll to position [958, 0]
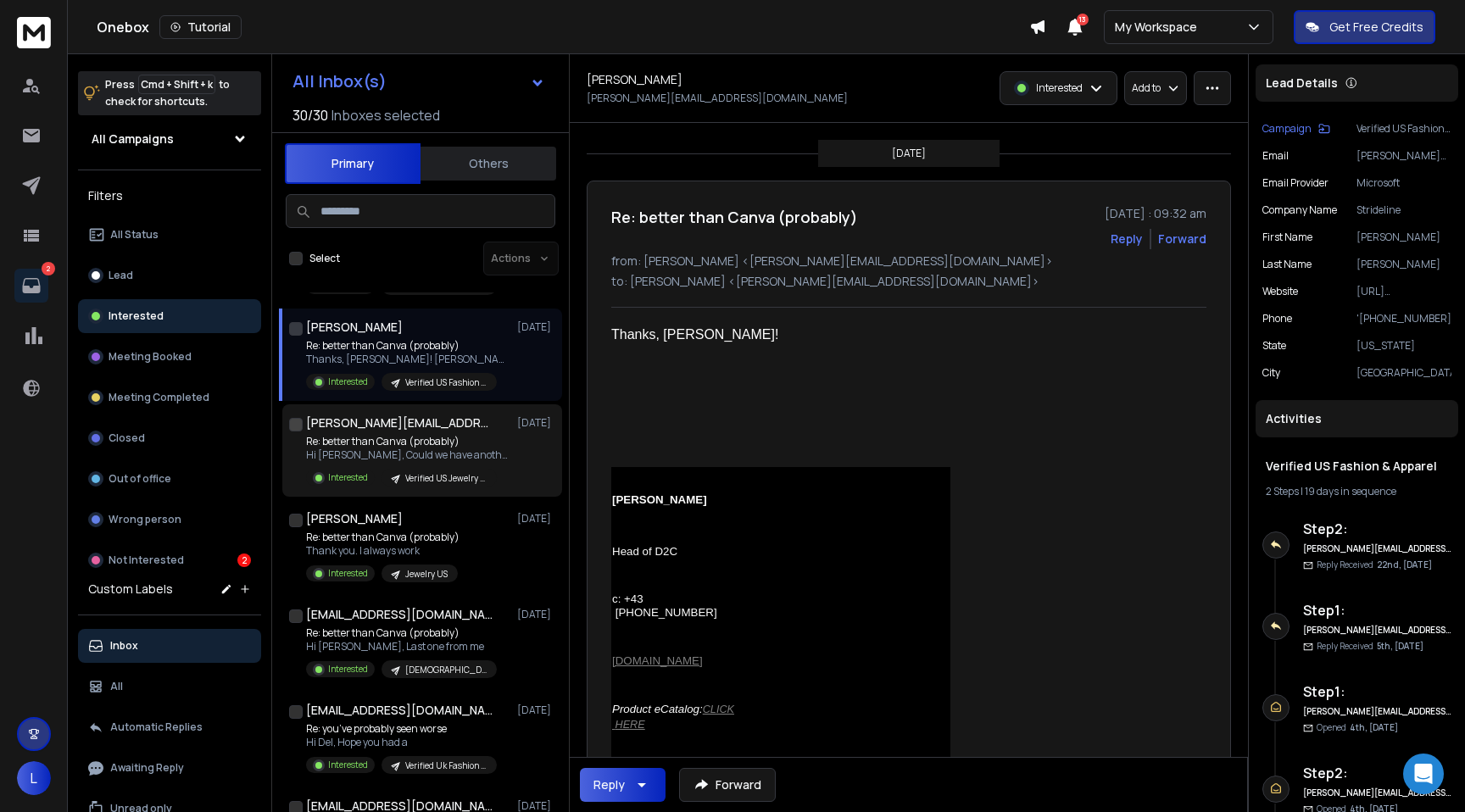
click at [404, 436] on p "Re: better than Canva (probably)" at bounding box center [408, 442] width 204 height 14
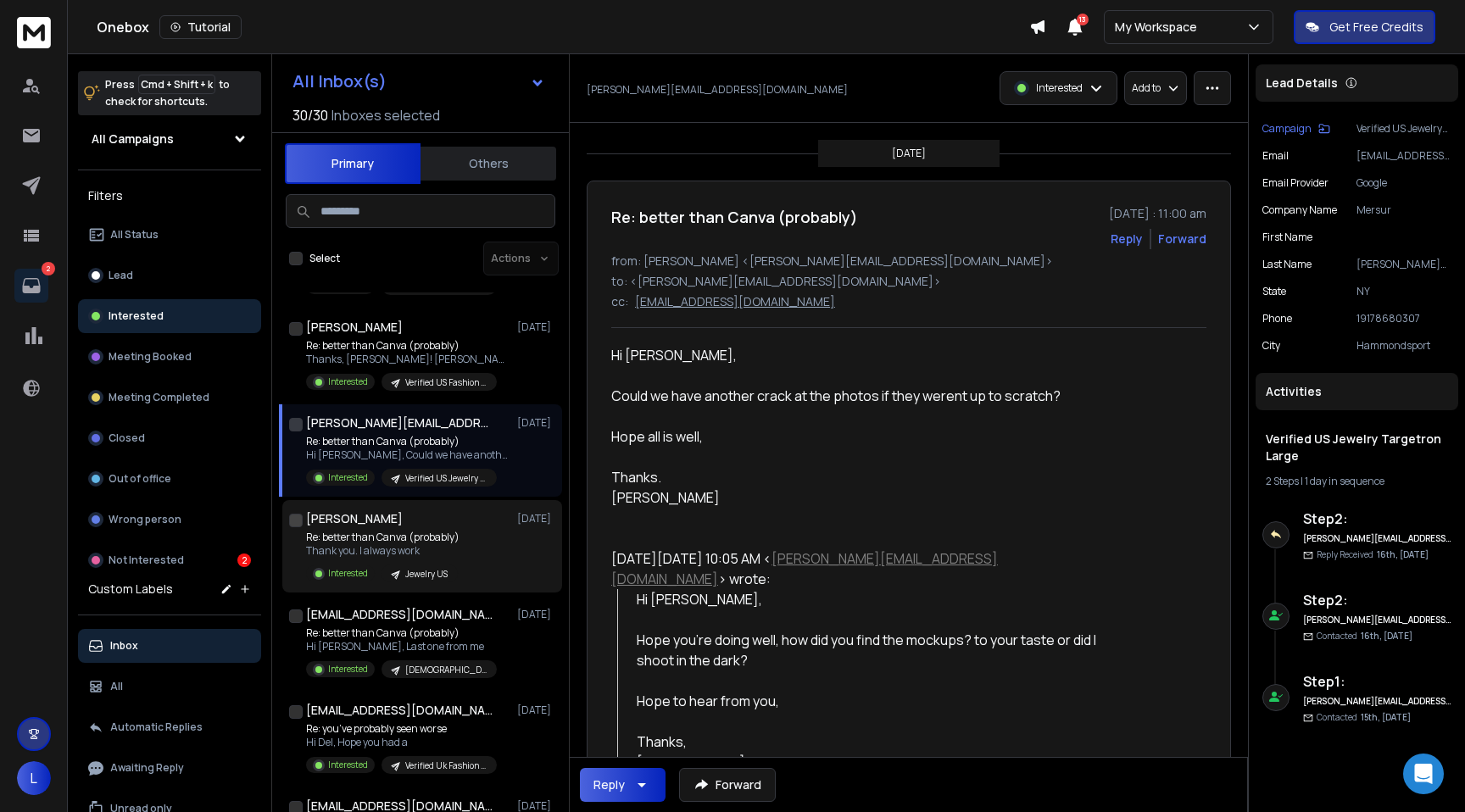
click at [423, 527] on div "Heather Burleson 26 Jul Re: better than Canva (probably) Thank you. I always wo…" at bounding box center [430, 546] width 249 height 72
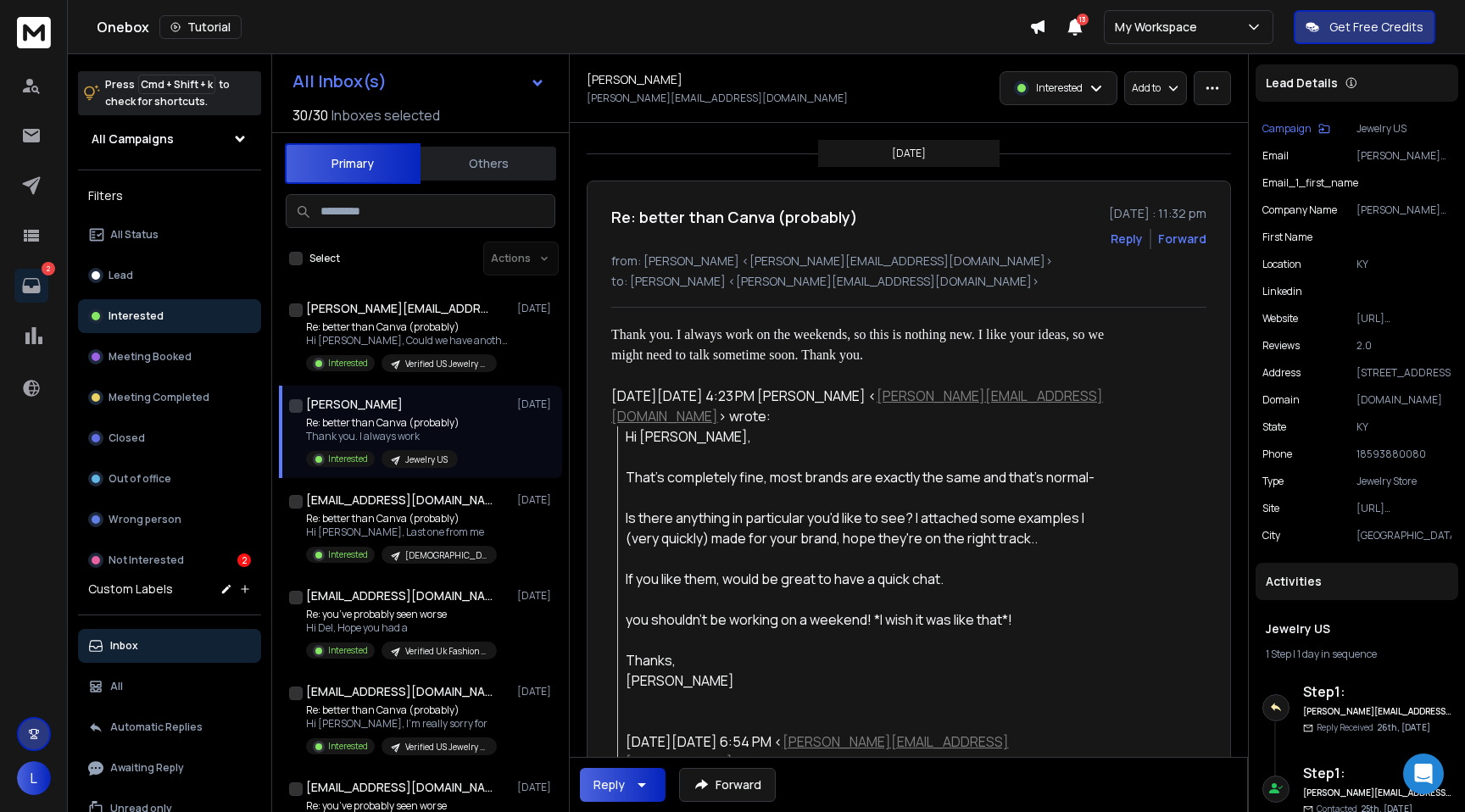
scroll to position [1082, 0]
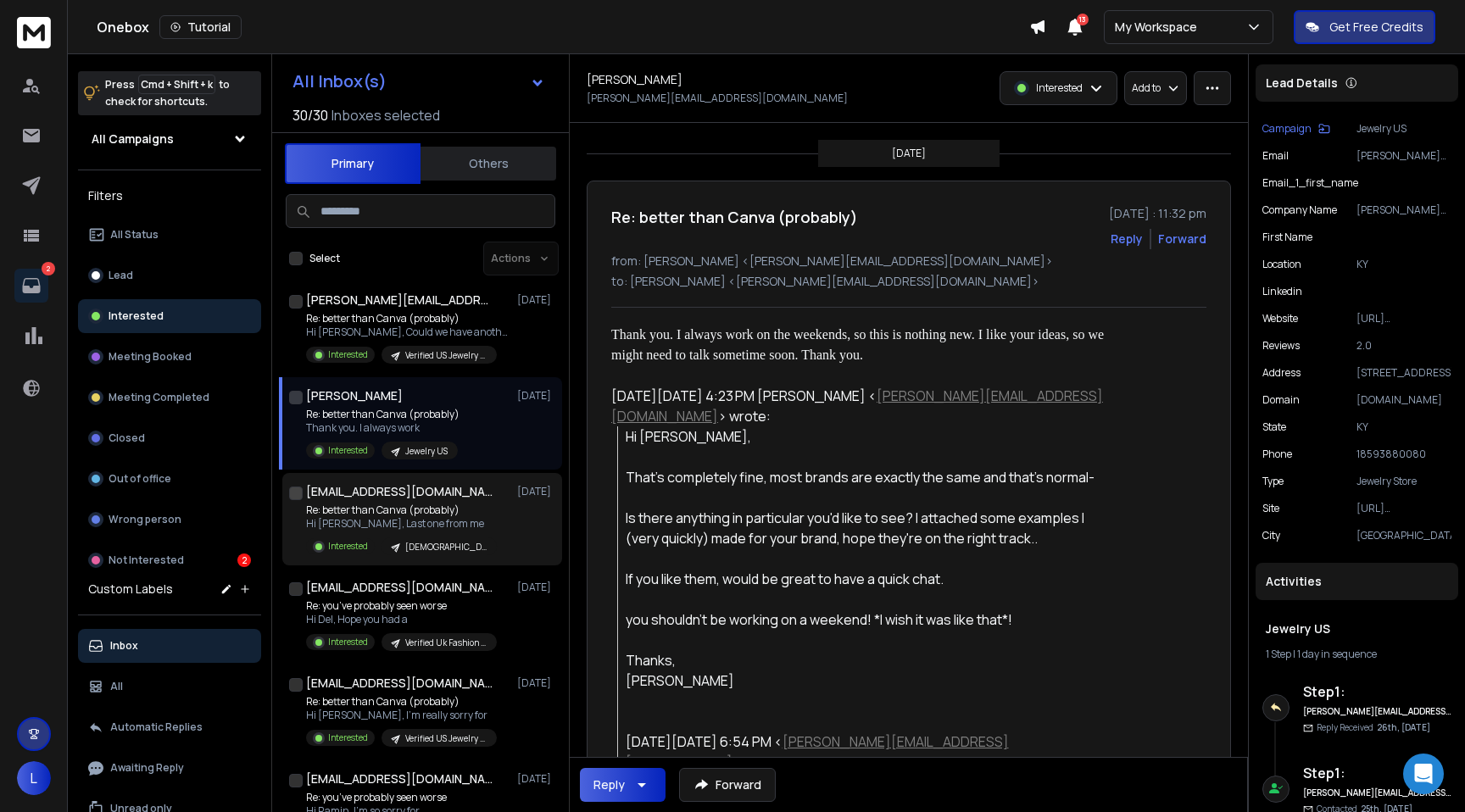
click at [436, 544] on p "Jew/Fashion US" at bounding box center [446, 547] width 81 height 13
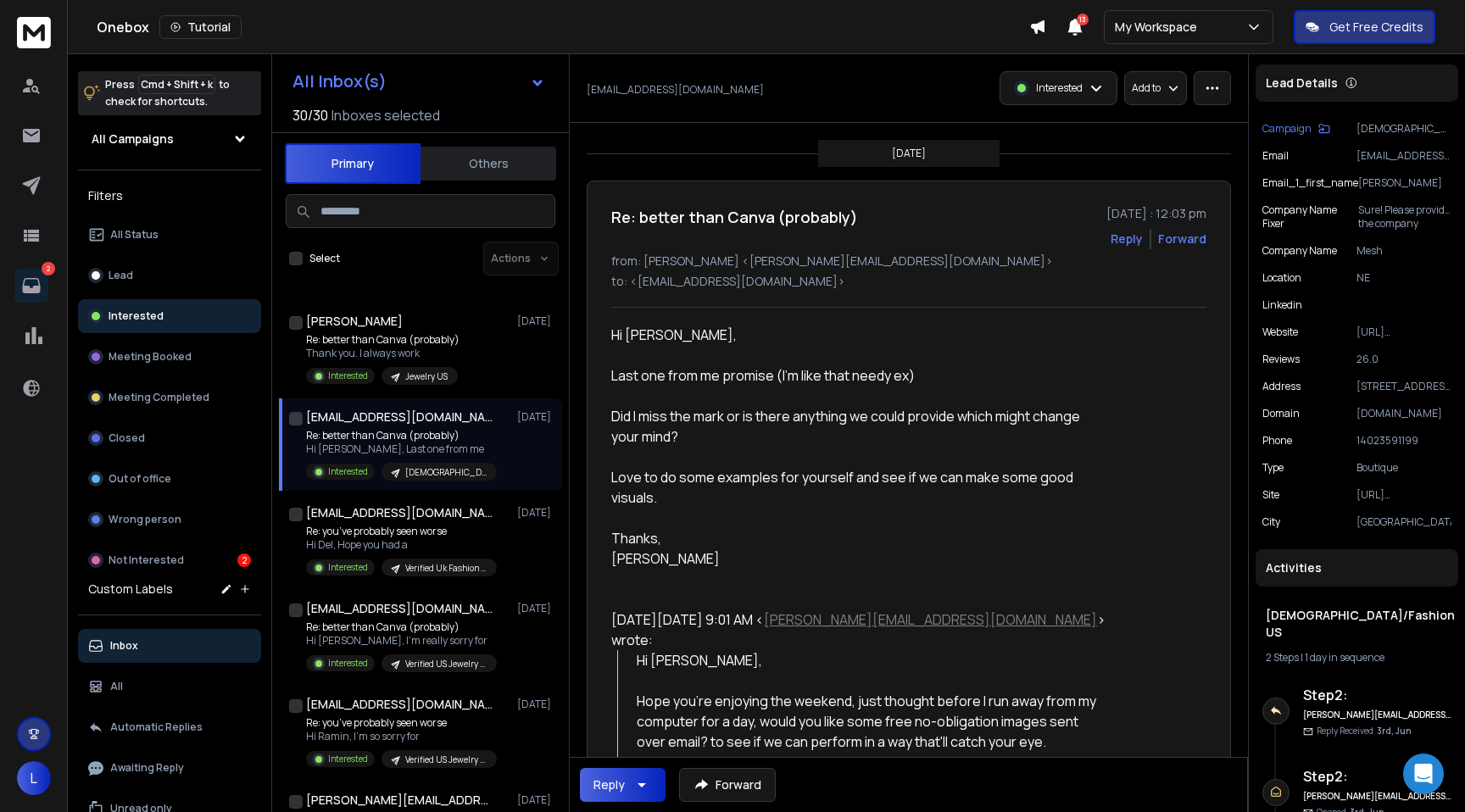
scroll to position [1164, 0]
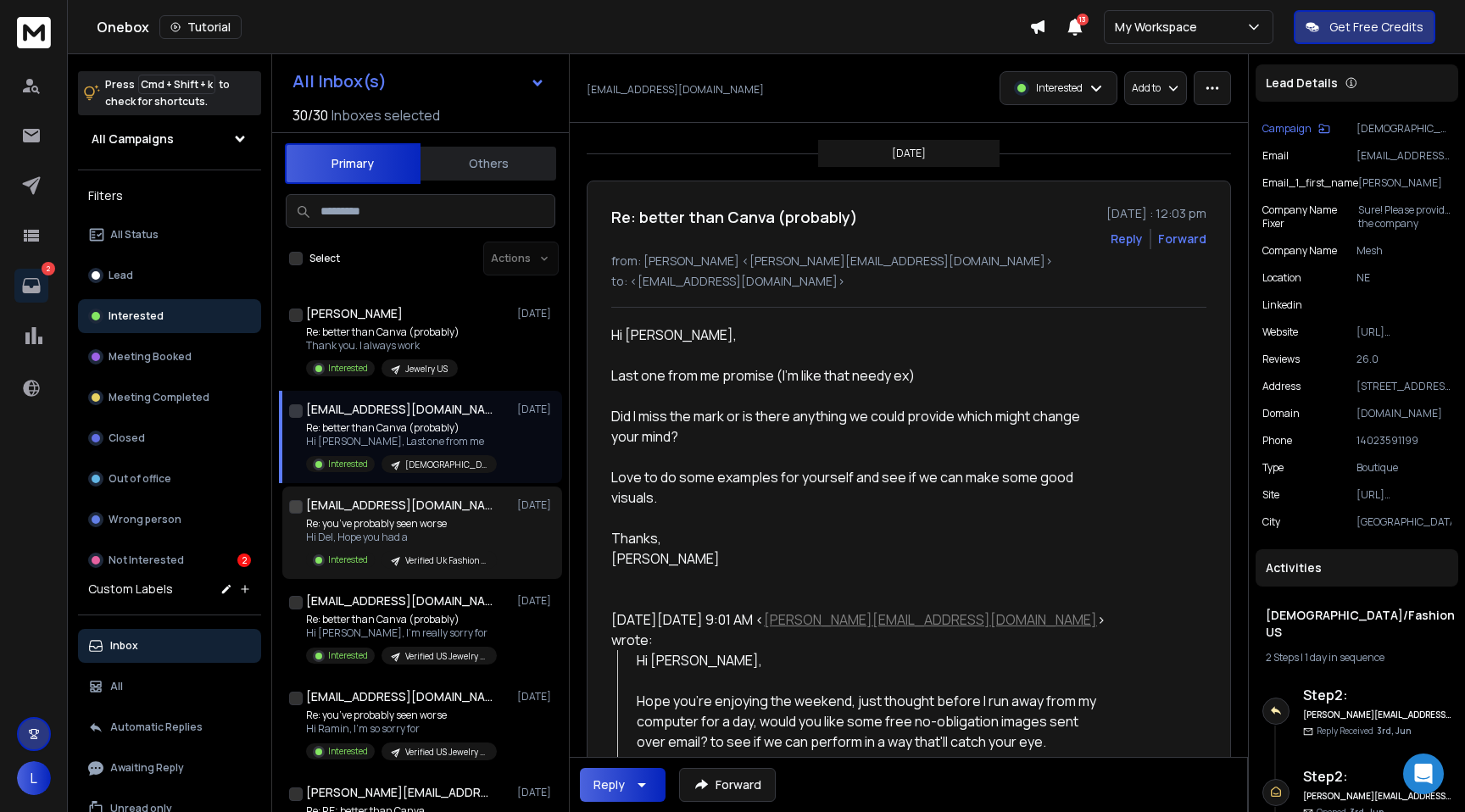
click at [424, 512] on h1 "hello@lemontreecandles.co.uk" at bounding box center [399, 504] width 187 height 17
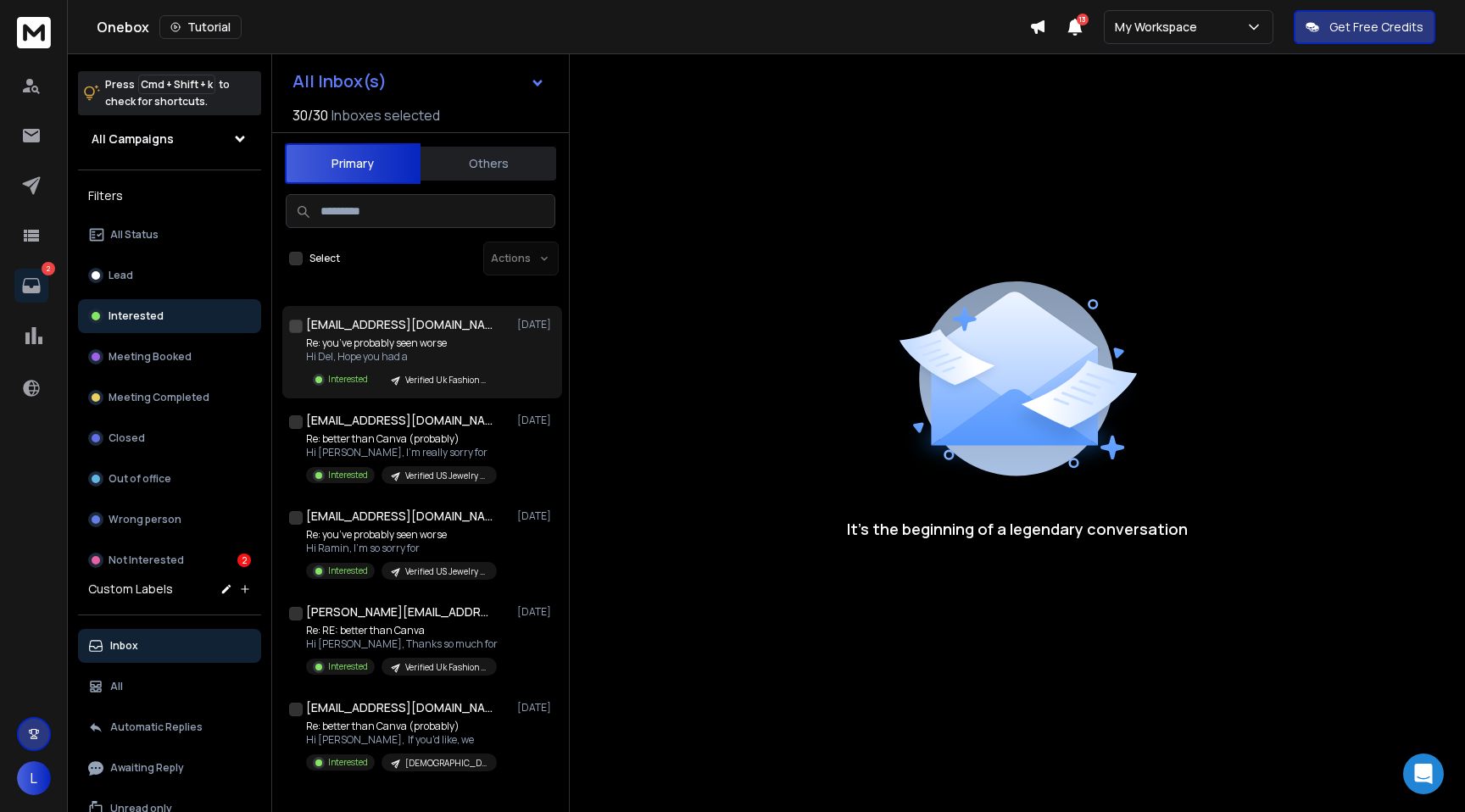
scroll to position [1344, 0]
click at [412, 512] on h1 "ramin@watchesandwatches.com" at bounding box center [399, 515] width 187 height 17
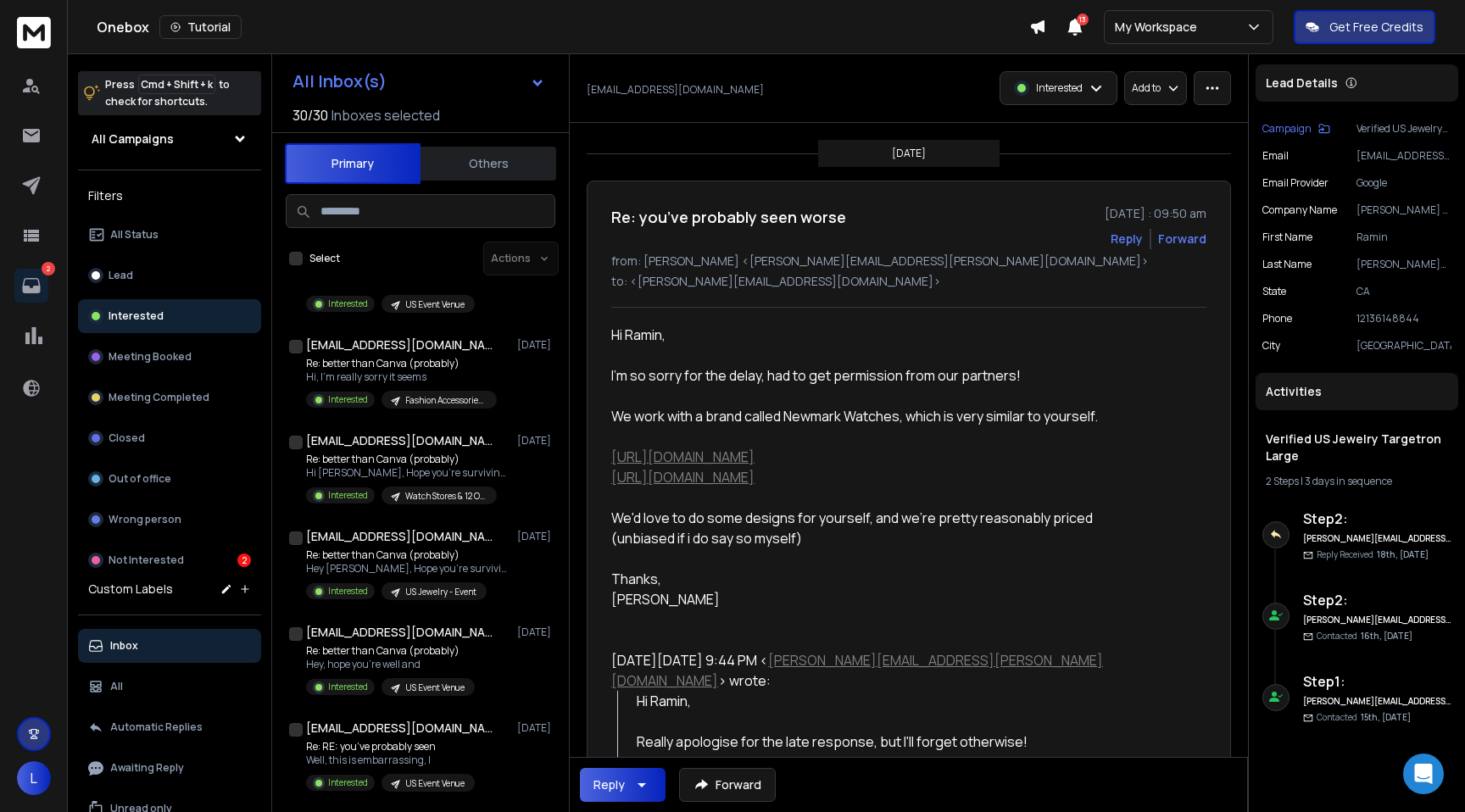
scroll to position [0, 0]
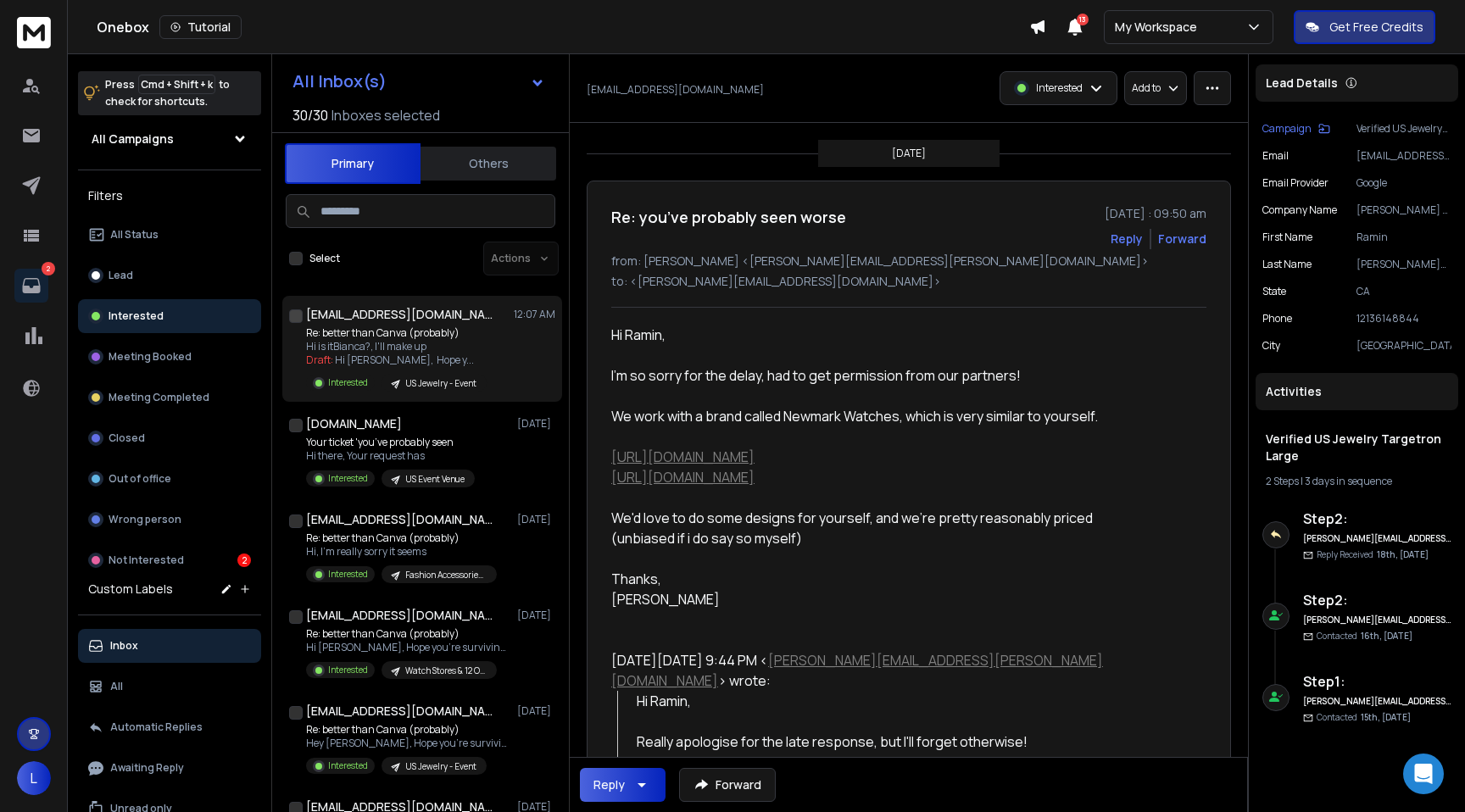
click at [383, 401] on div "orionstarevents@gmail.com 12:07 AM Re: better than Canva (probably) Hi is itBia…" at bounding box center [421, 348] width 280 height 106
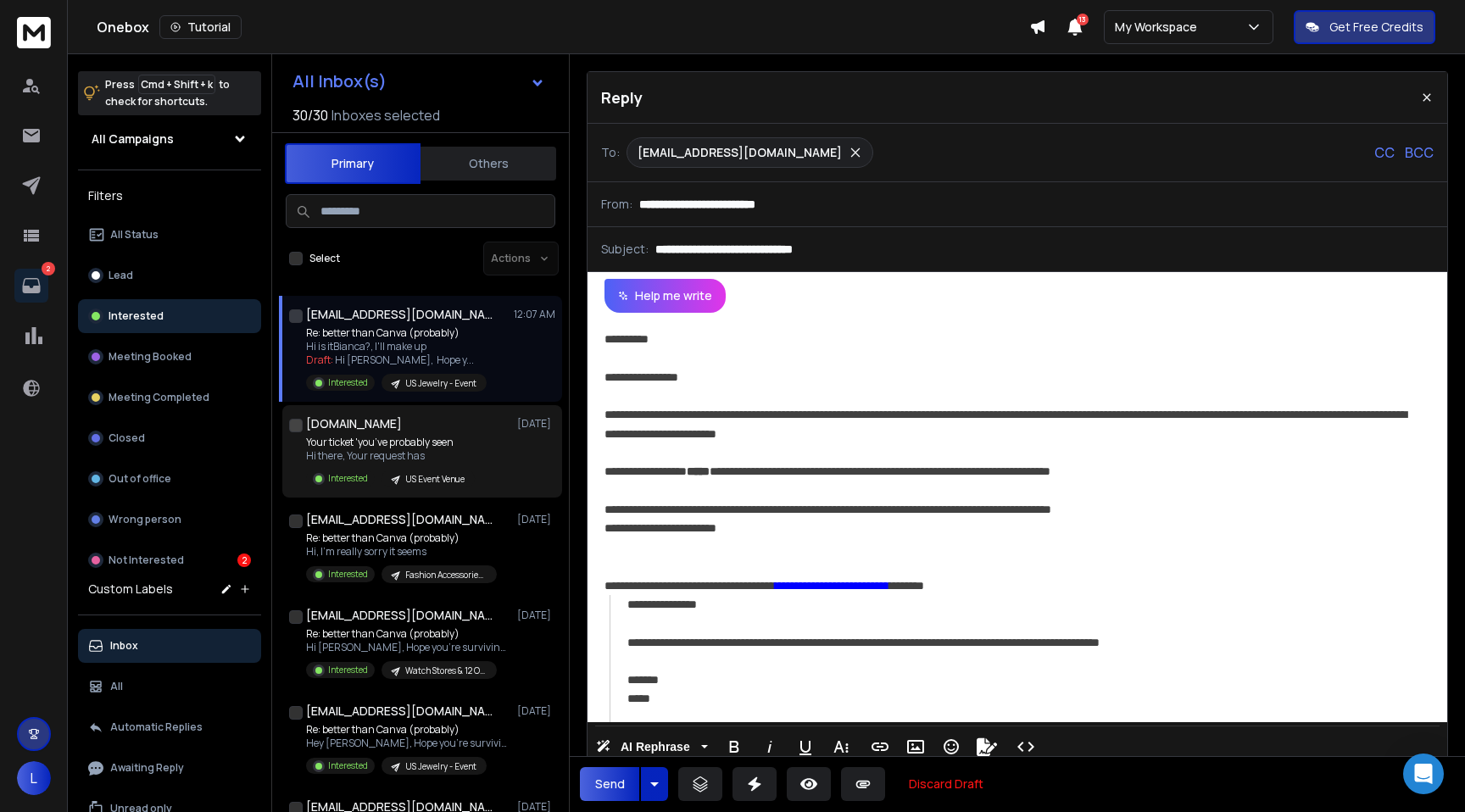
click at [389, 439] on p "Your ticket 'you’ve probably seen" at bounding box center [390, 443] width 169 height 14
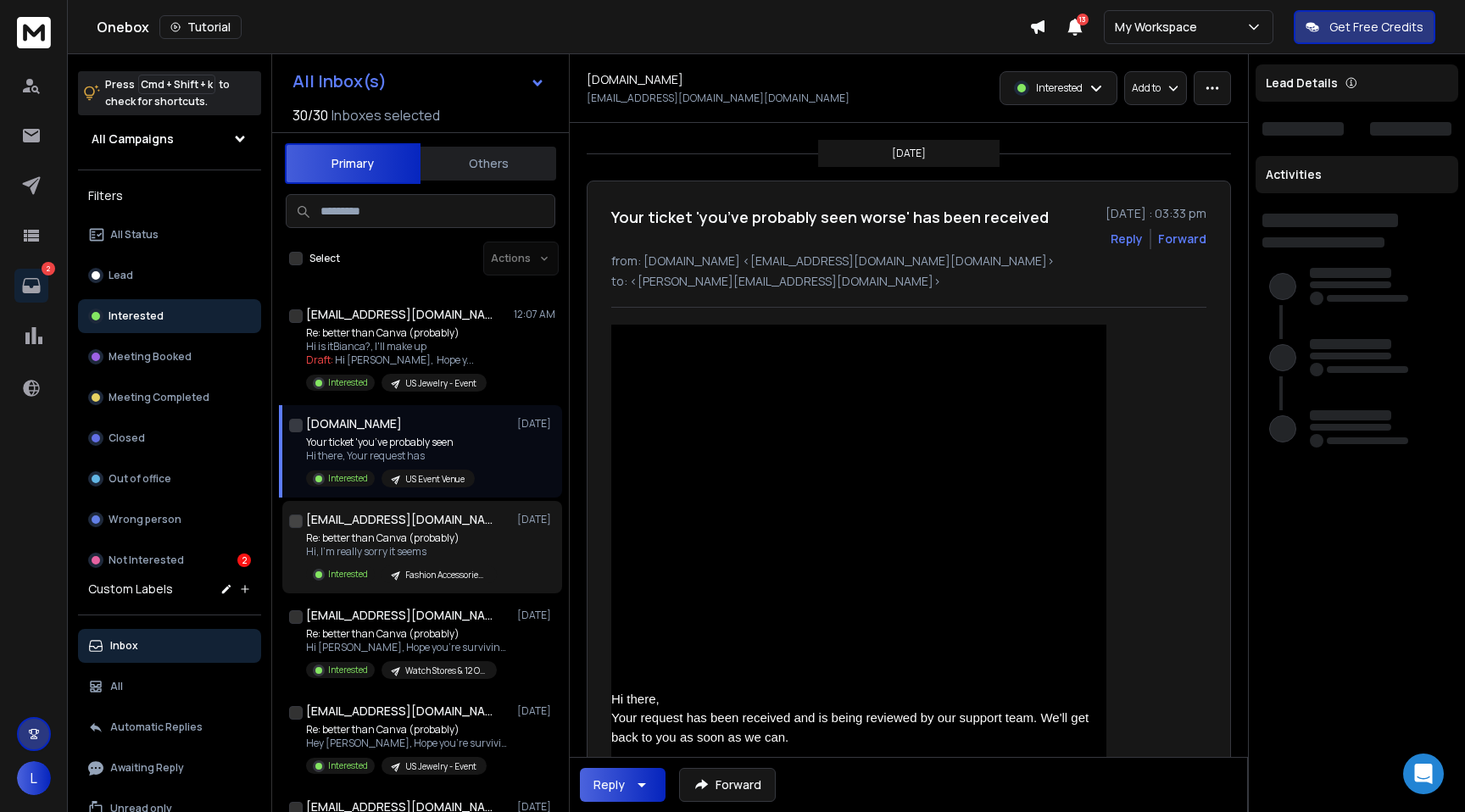
click at [397, 531] on p "Re: better than Canva (probably)" at bounding box center [401, 538] width 191 height 14
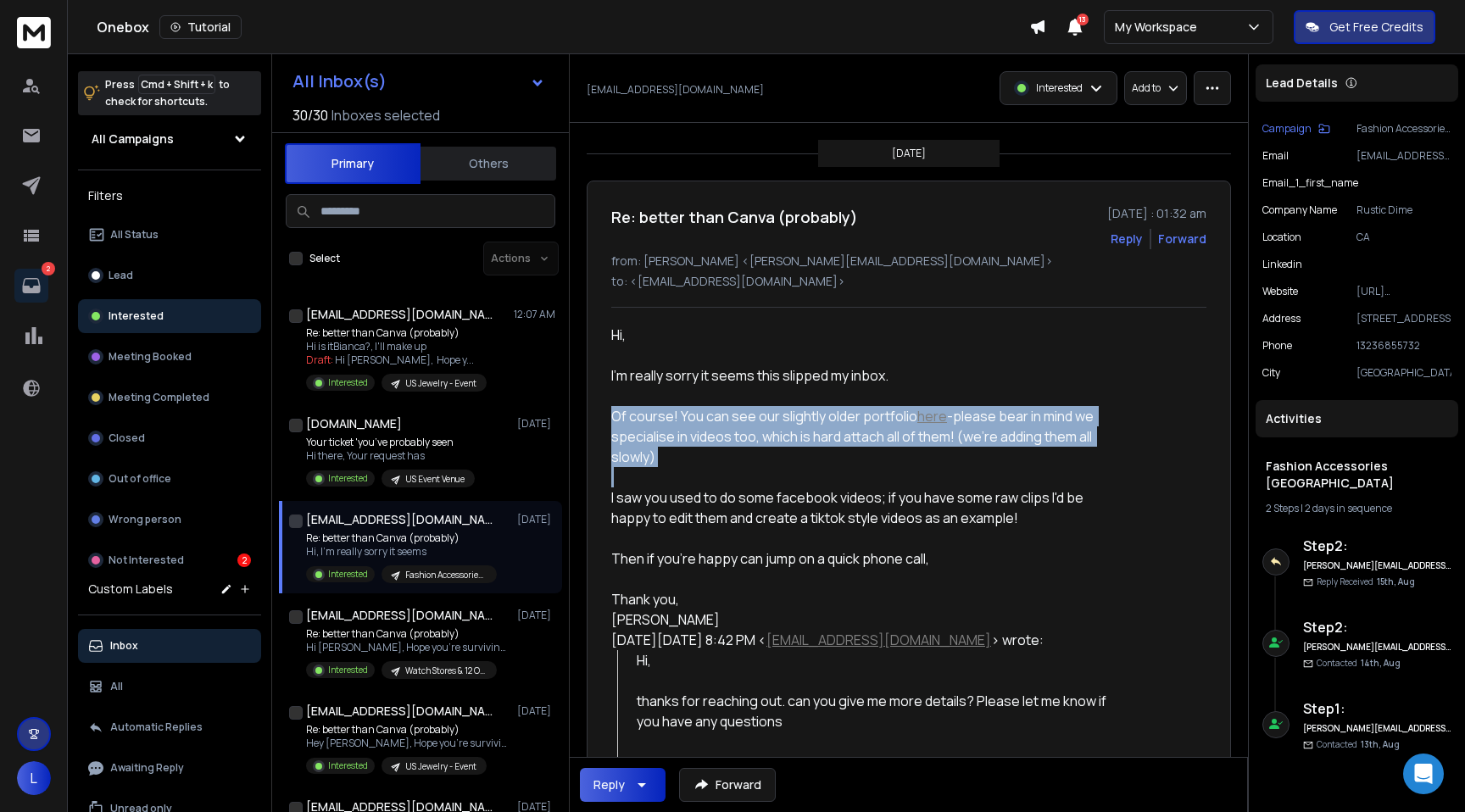
drag, startPoint x: 611, startPoint y: 412, endPoint x: 1053, endPoint y: 469, distance: 445.7
copy div "Of course! You can see our slightly older portfolio here -please bear in mind w…"
